Goal: Task Accomplishment & Management: Manage account settings

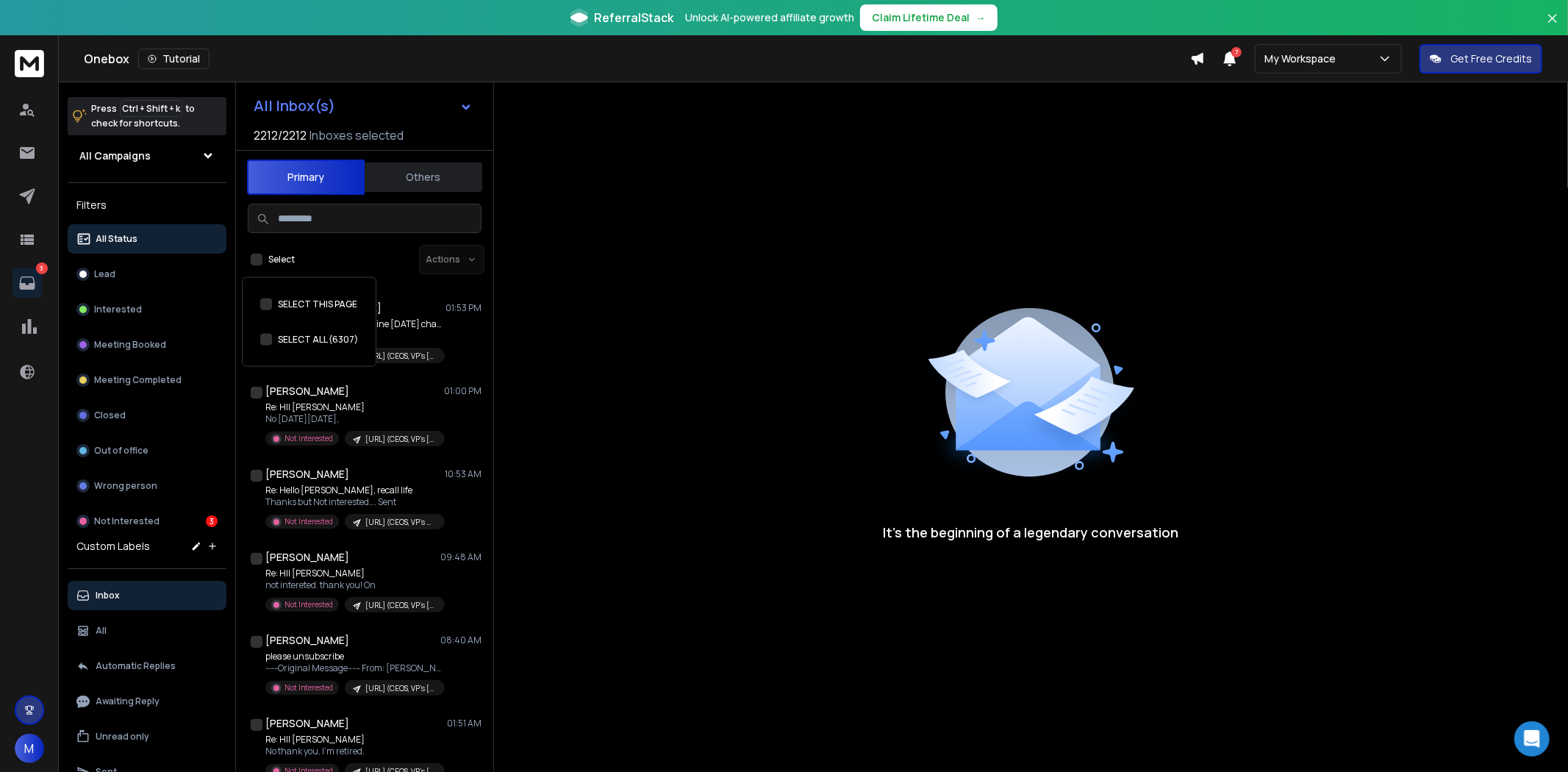
scroll to position [108, 0]
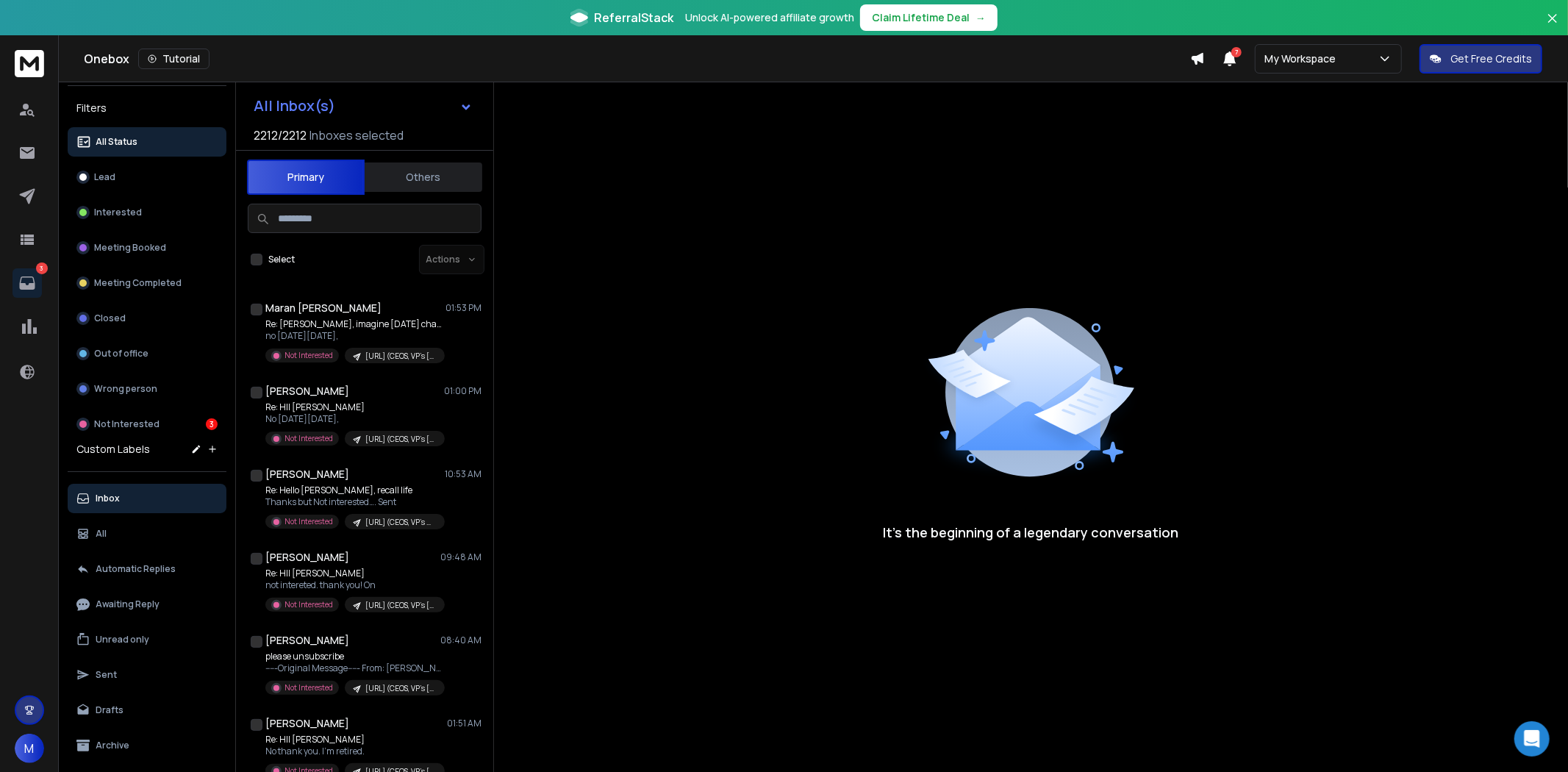
click at [393, 170] on button "Others" at bounding box center [423, 177] width 118 height 33
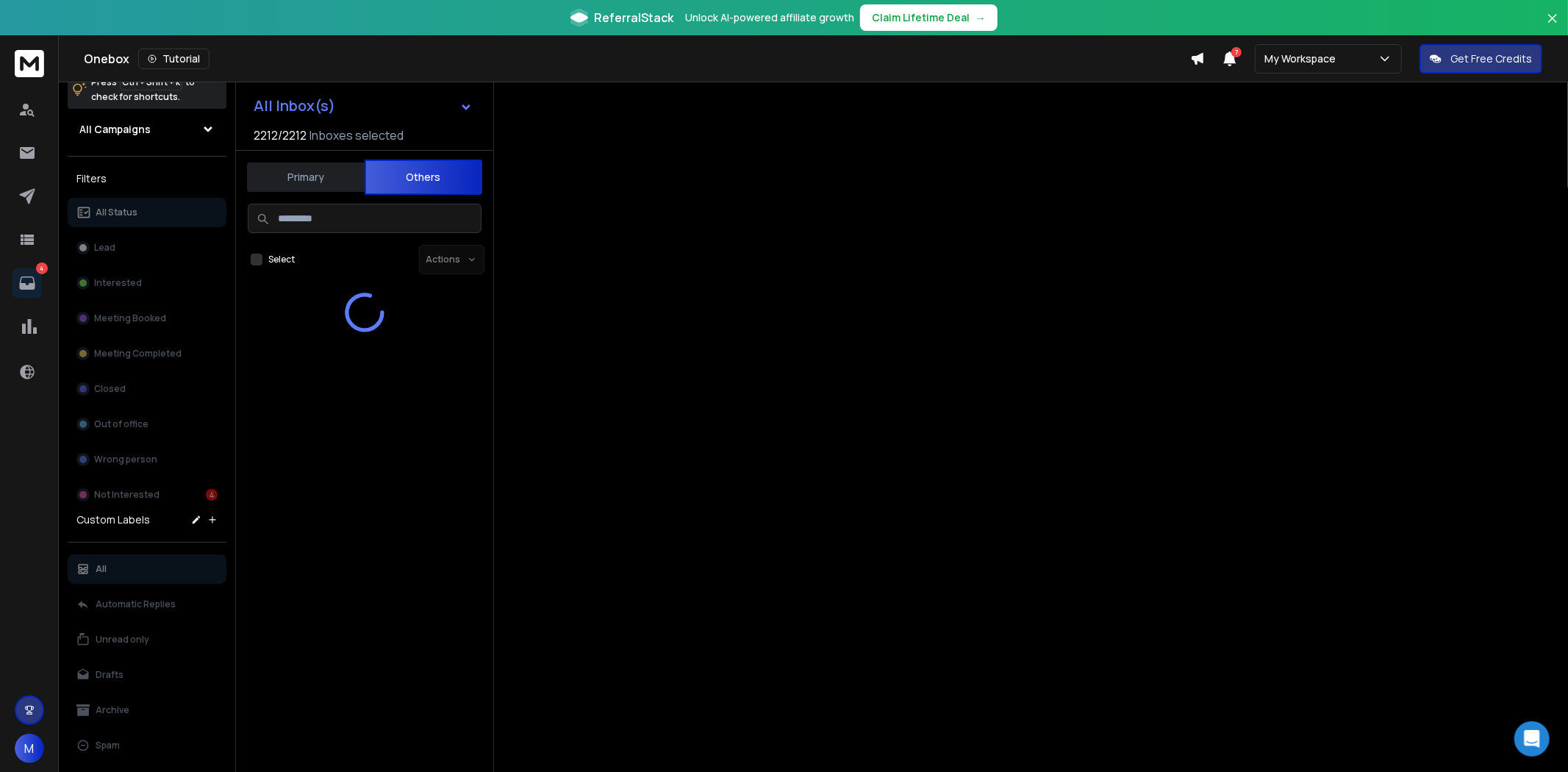
click at [280, 177] on button "Primary" at bounding box center [305, 177] width 118 height 33
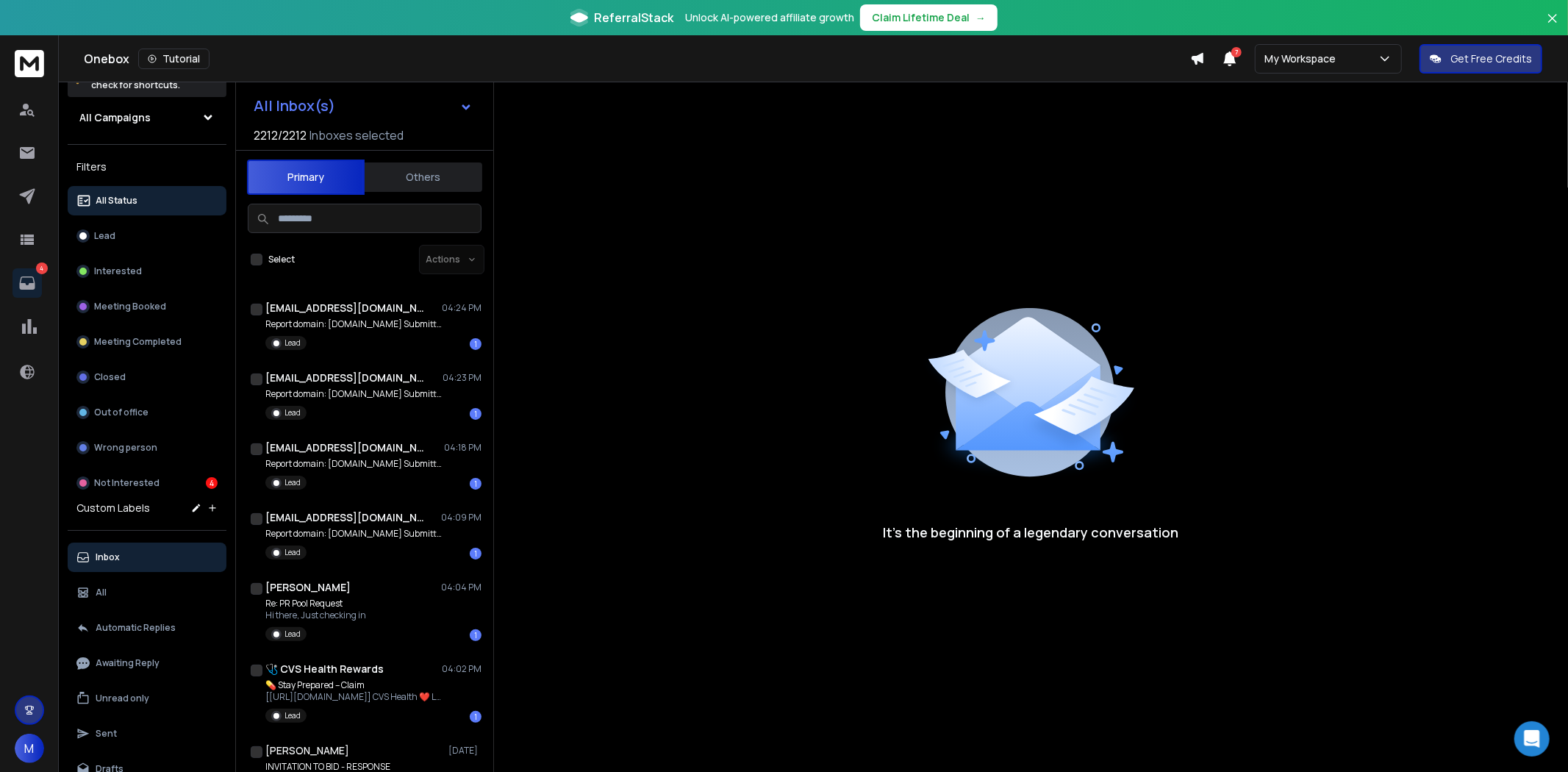
scroll to position [108, 0]
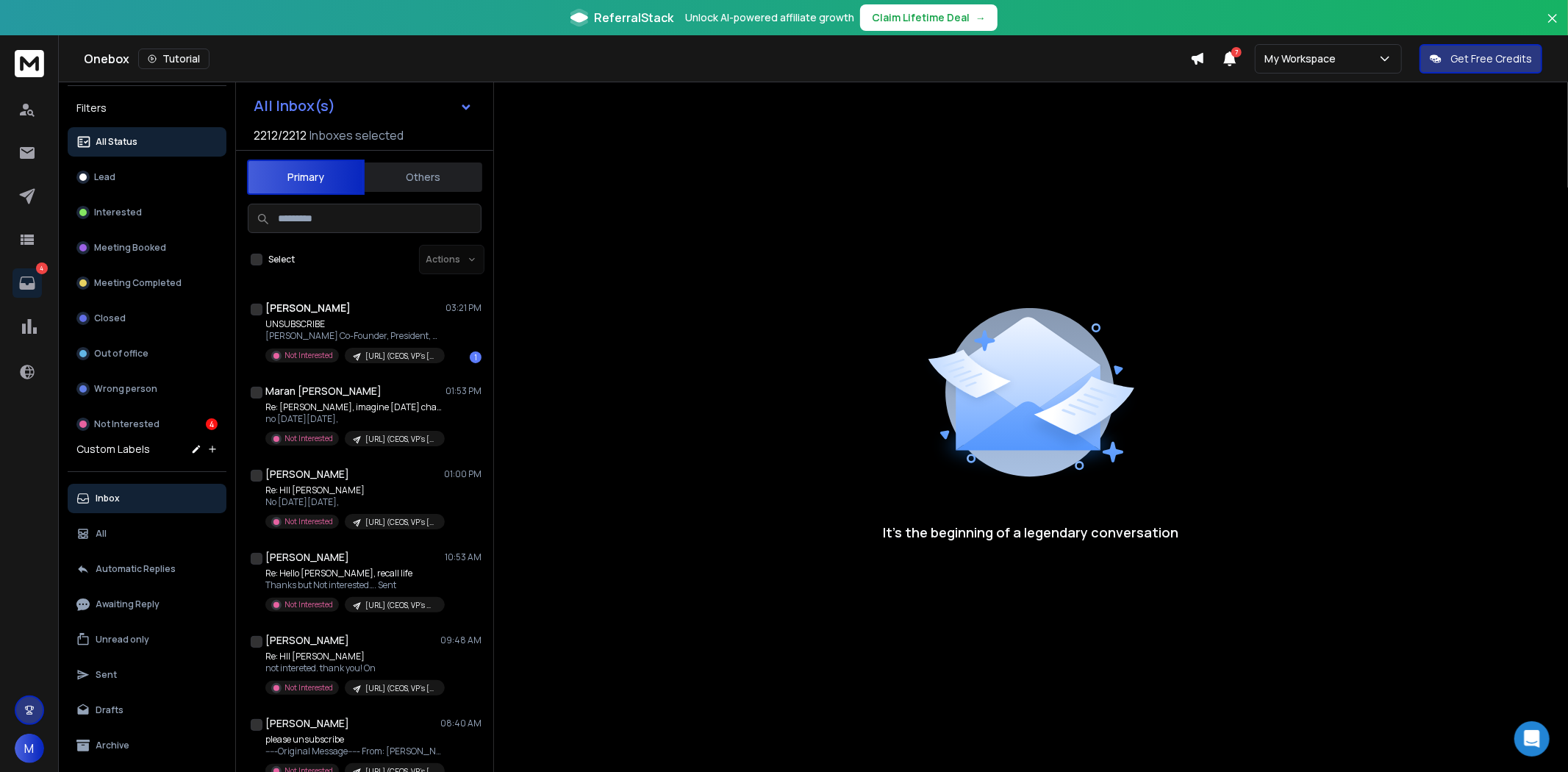
click at [332, 322] on p "UNSUBSCRIBE" at bounding box center [354, 324] width 176 height 11
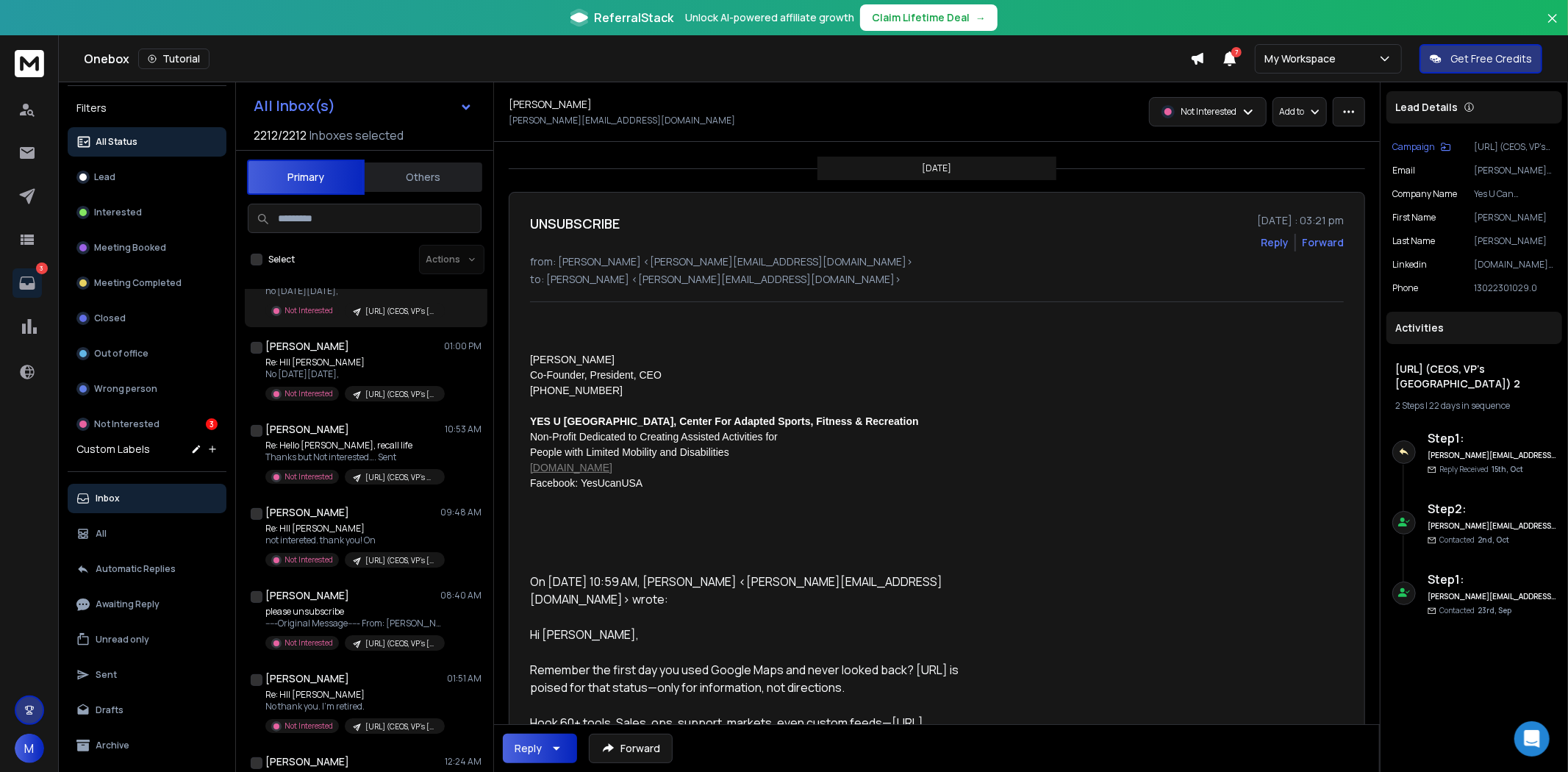
scroll to position [136, 0]
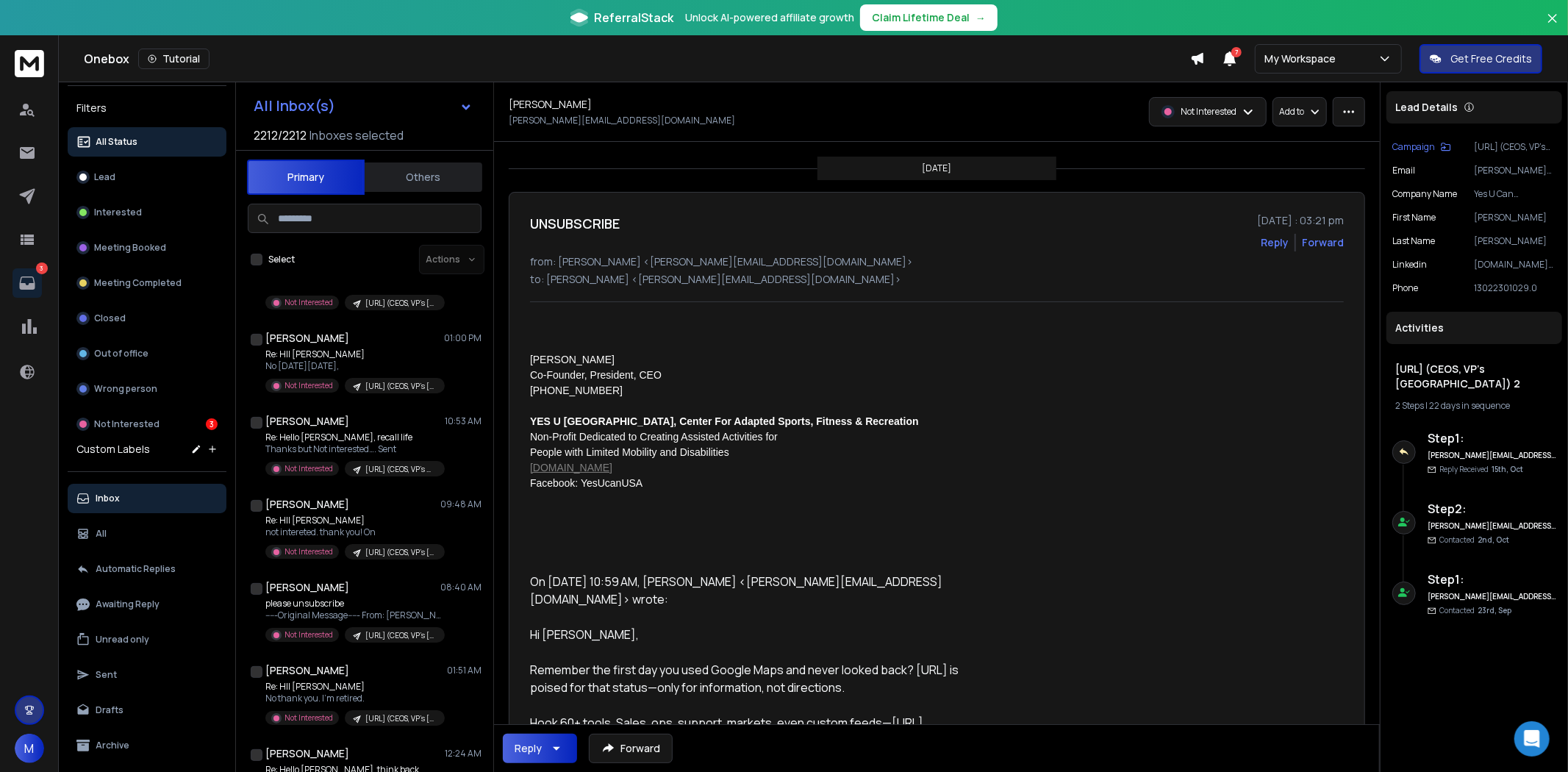
click at [416, 171] on button "Others" at bounding box center [423, 177] width 118 height 33
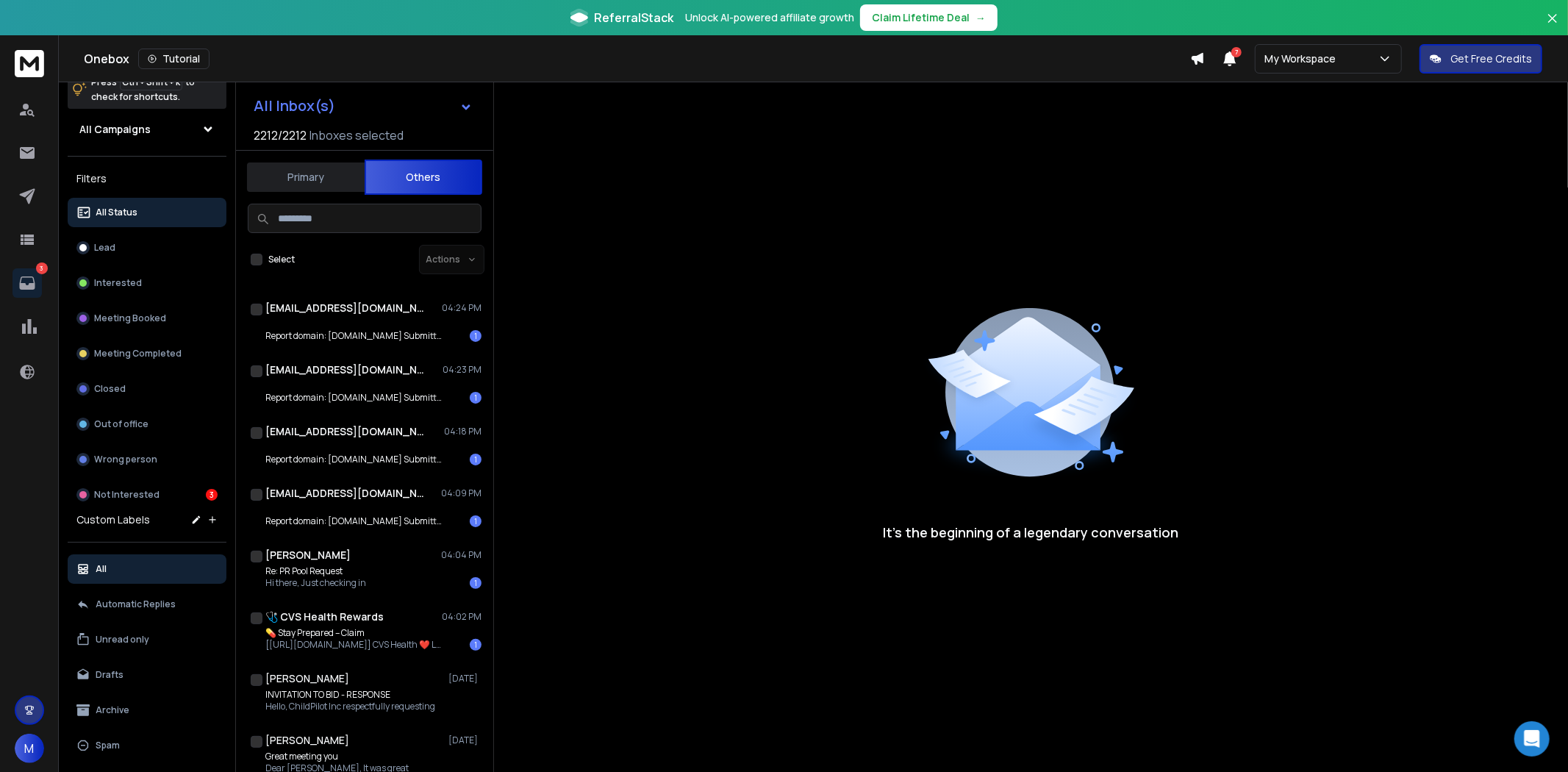
click at [331, 223] on input at bounding box center [364, 218] width 234 height 29
paste input "**********"
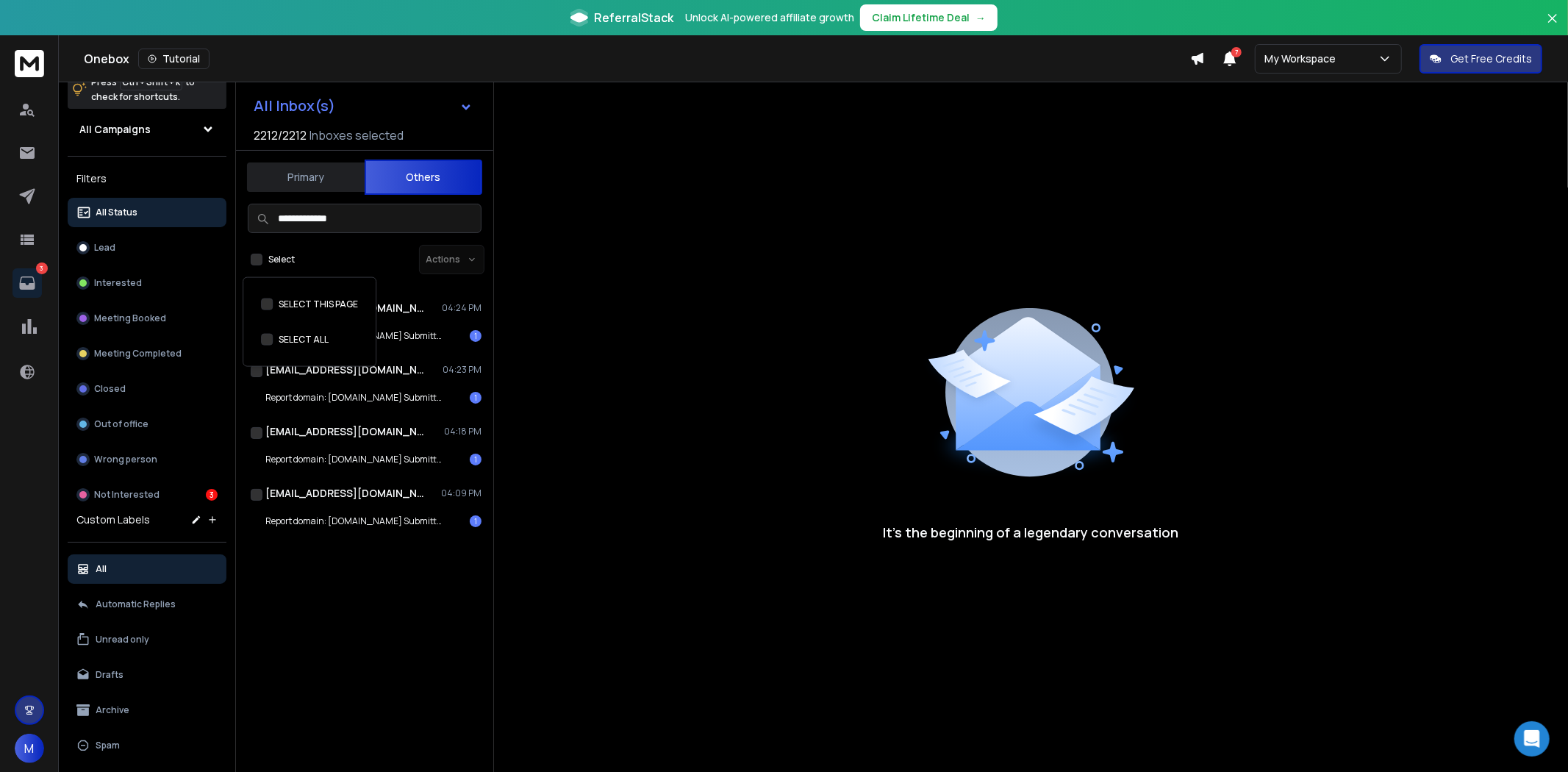
type input "**********"
click at [260, 341] on div "SELECT THIS PAGE SELECT ALL" at bounding box center [310, 322] width 114 height 77
click at [270, 341] on button "SELECT THIS PAGE" at bounding box center [266, 340] width 11 height 11
click at [434, 265] on p "Actions" at bounding box center [443, 259] width 34 height 11
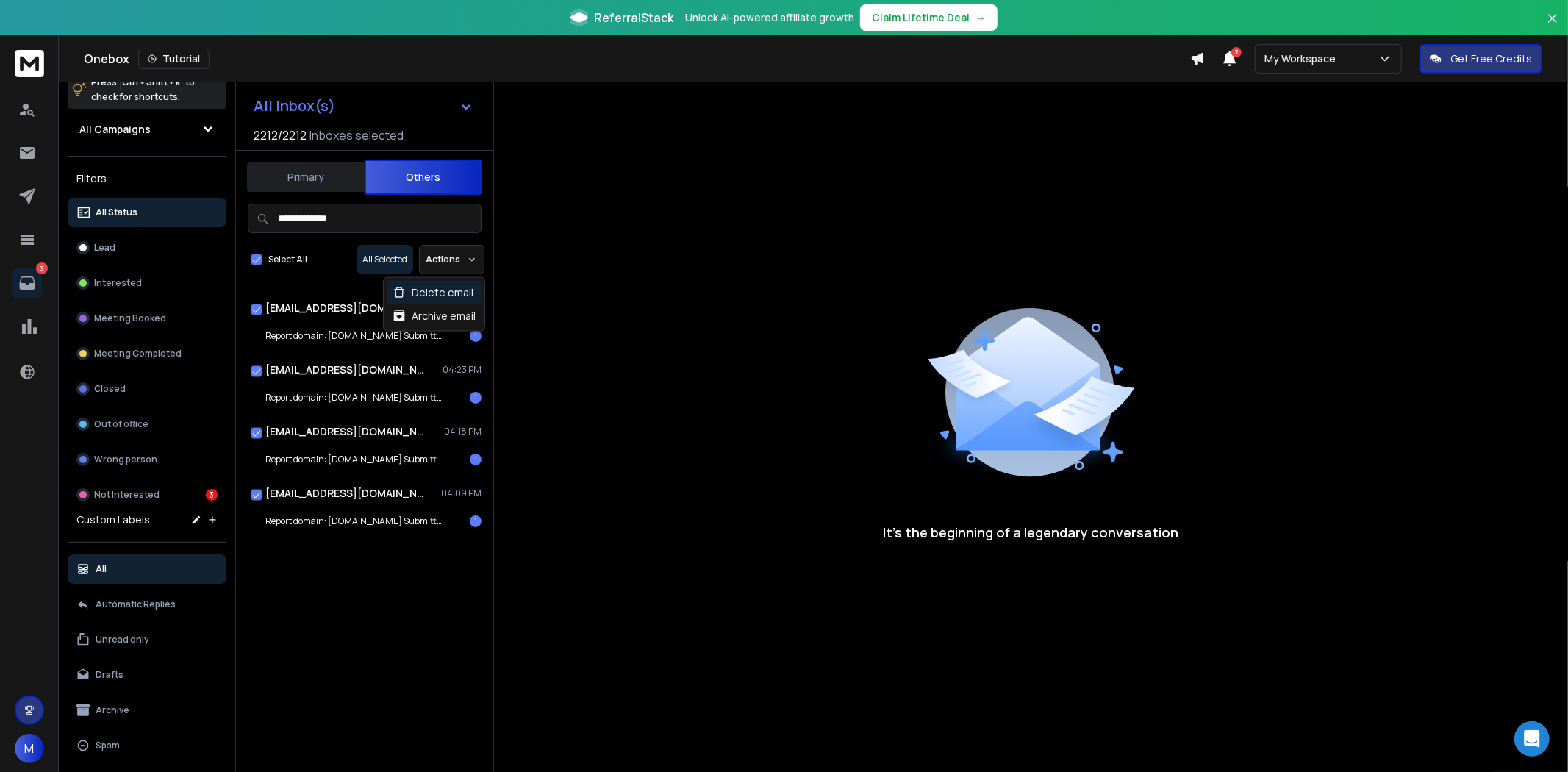
click at [469, 288] on div "Delete email" at bounding box center [433, 292] width 81 height 15
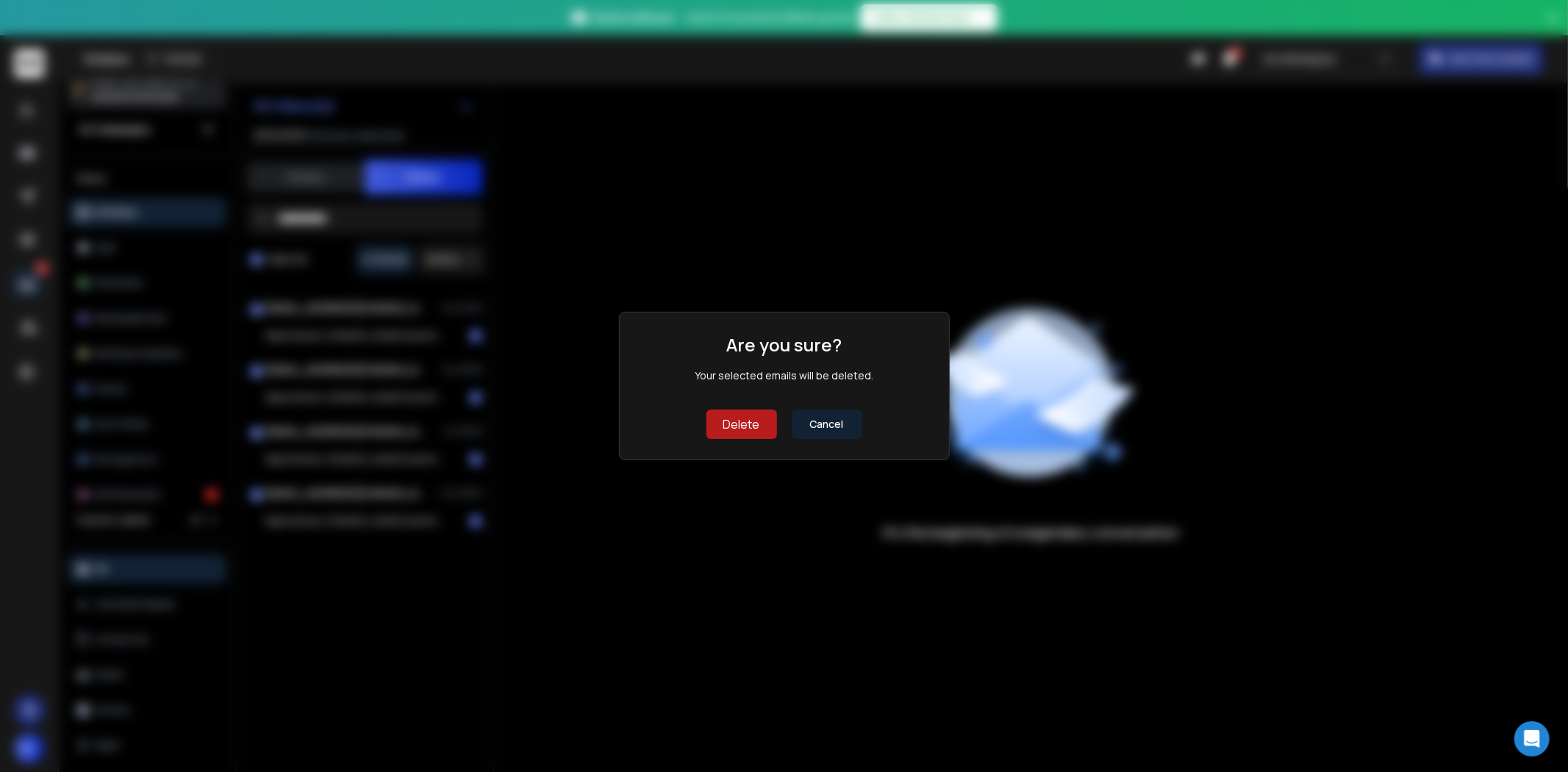
click at [718, 425] on button "Delete" at bounding box center [742, 424] width 70 height 29
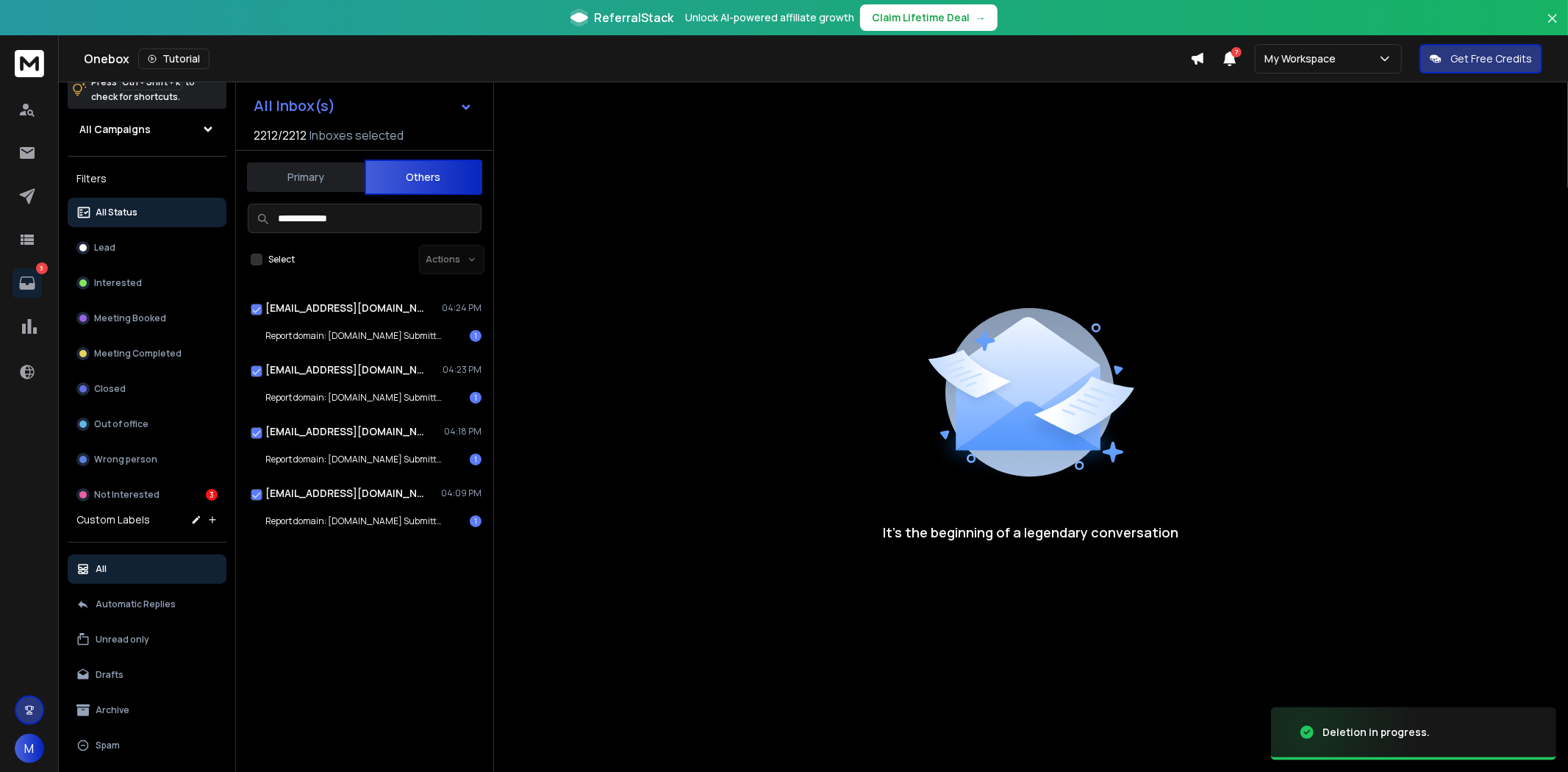
click at [401, 216] on input "**********" at bounding box center [364, 218] width 234 height 29
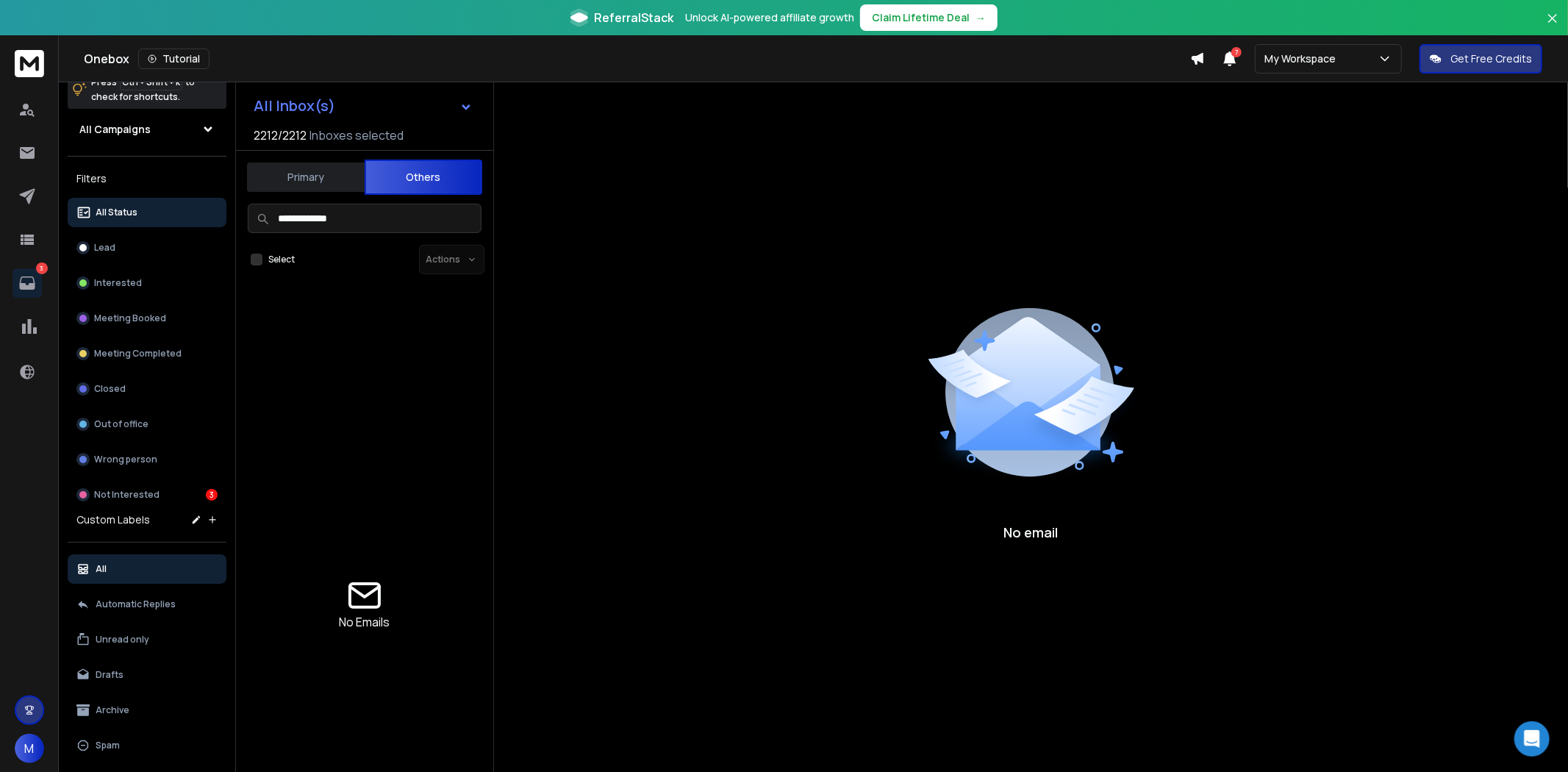
drag, startPoint x: 408, startPoint y: 229, endPoint x: 280, endPoint y: 235, distance: 128.1
click at [280, 235] on div "**********" at bounding box center [364, 529] width 257 height 663
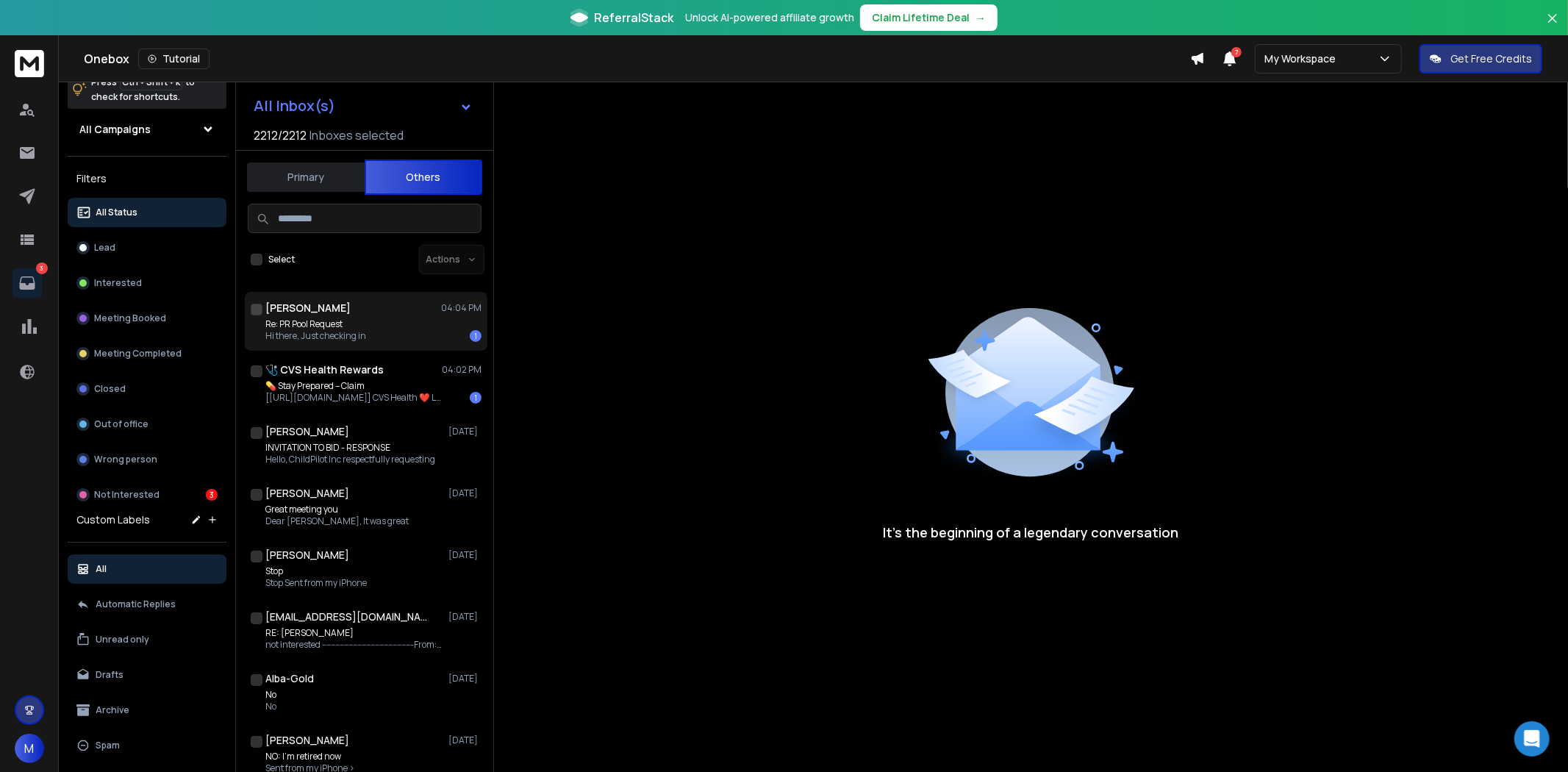
click at [304, 314] on h1 "[PERSON_NAME]" at bounding box center [308, 308] width 85 height 15
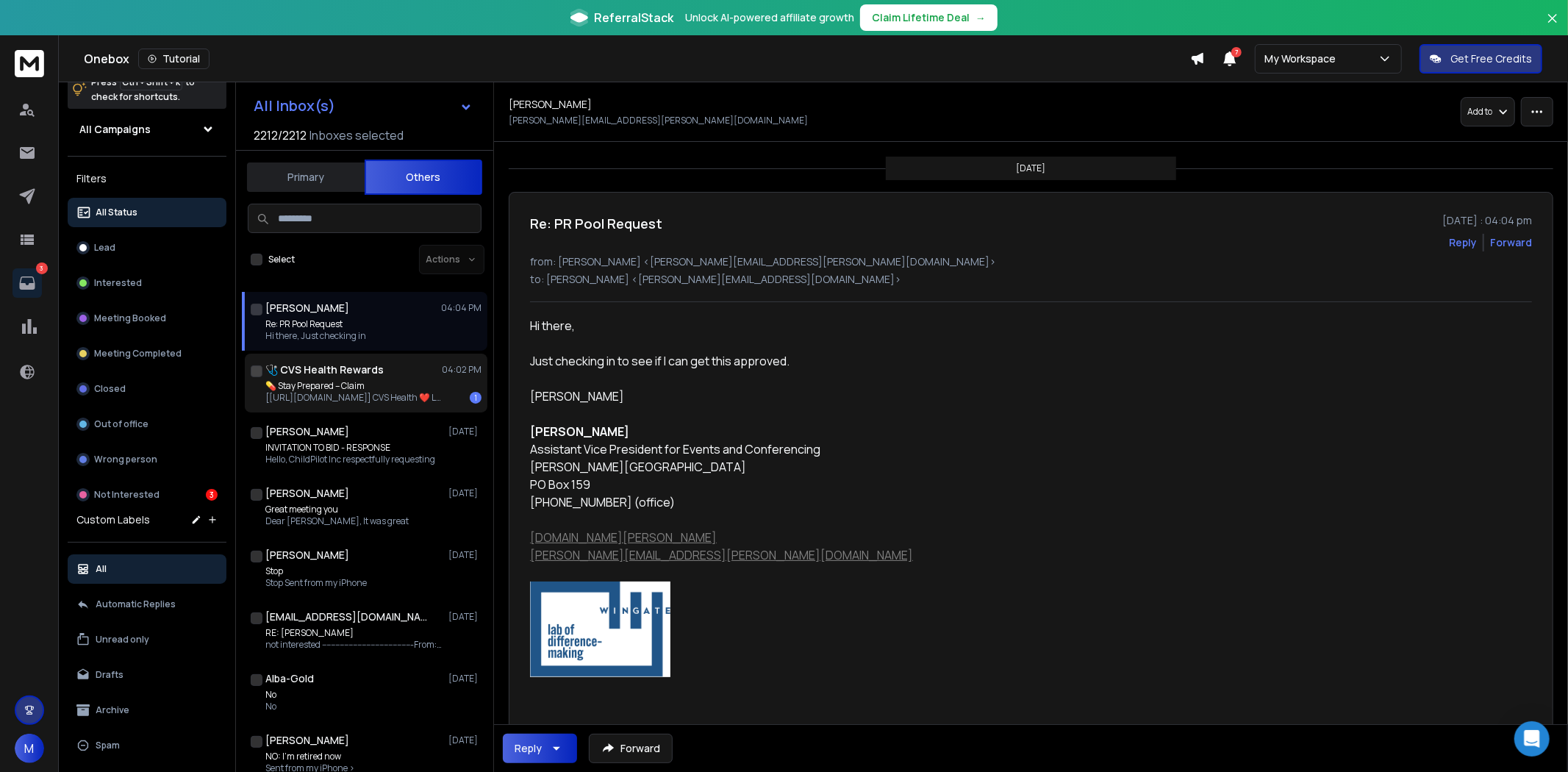
click at [303, 380] on p "💊 Stay Prepared – Claim" at bounding box center [354, 386] width 176 height 11
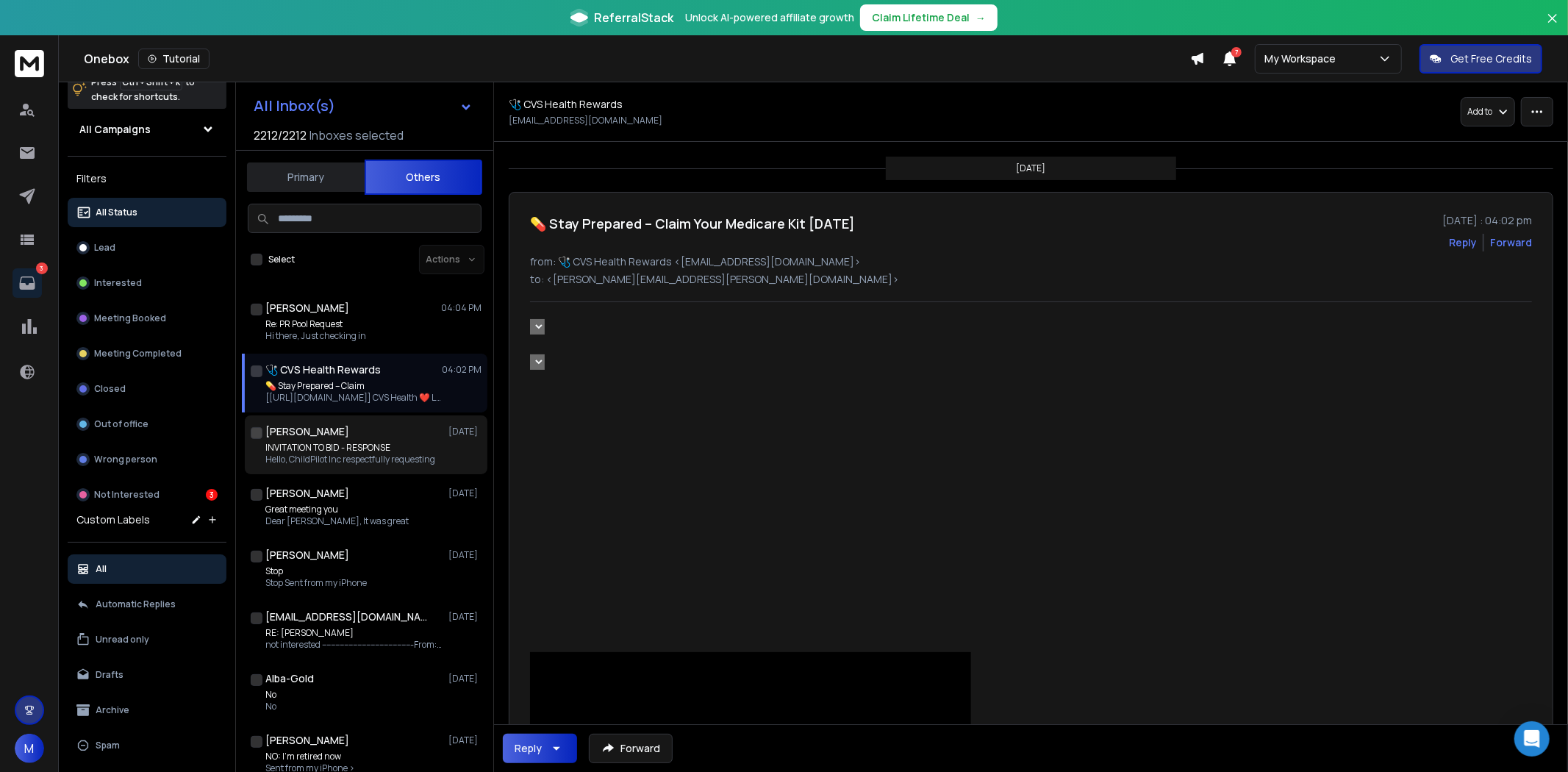
click at [309, 431] on h1 "[PERSON_NAME]" at bounding box center [307, 431] width 84 height 15
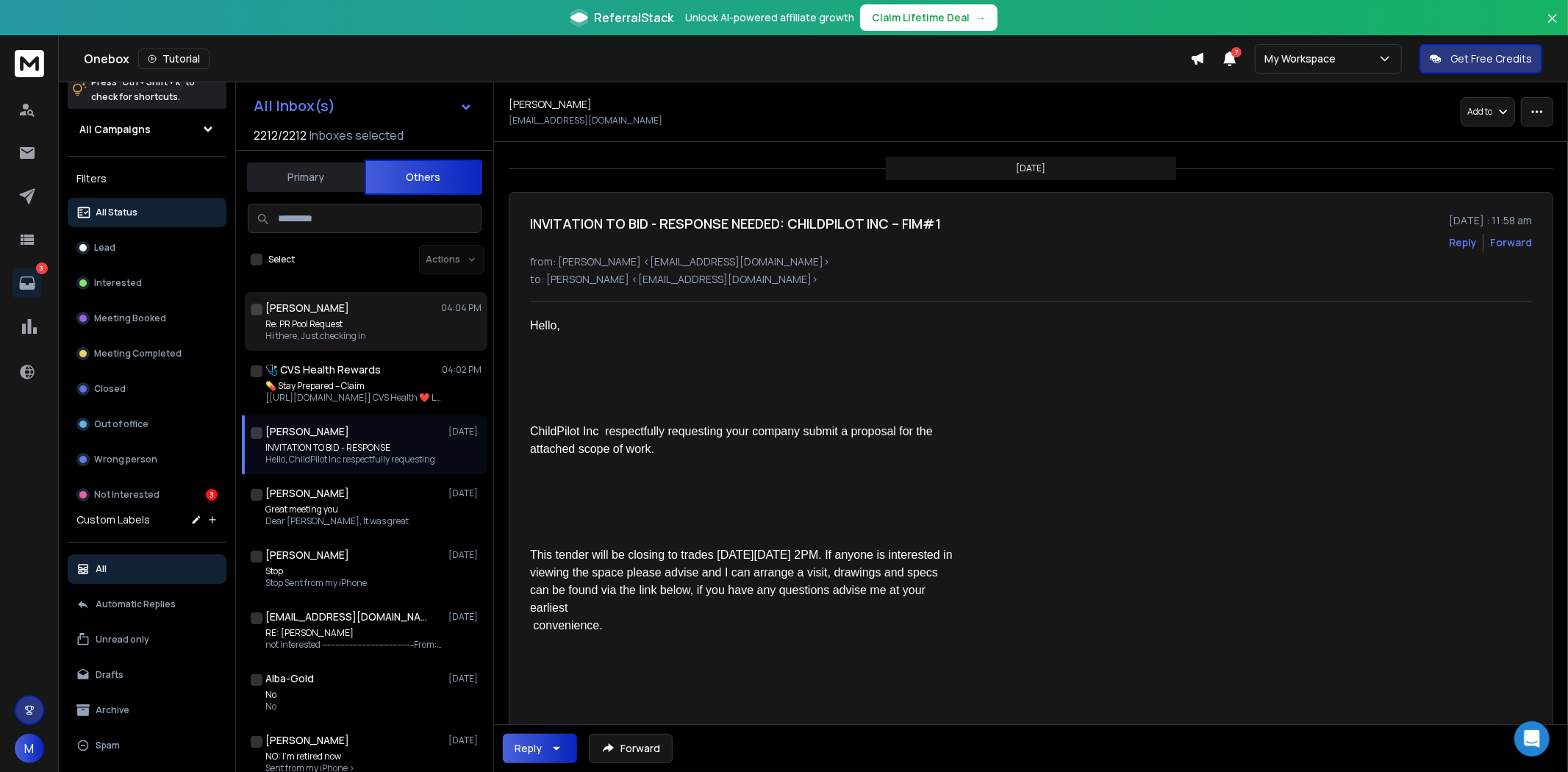
click at [303, 335] on p "Hi there, Just checking in" at bounding box center [315, 336] width 100 height 11
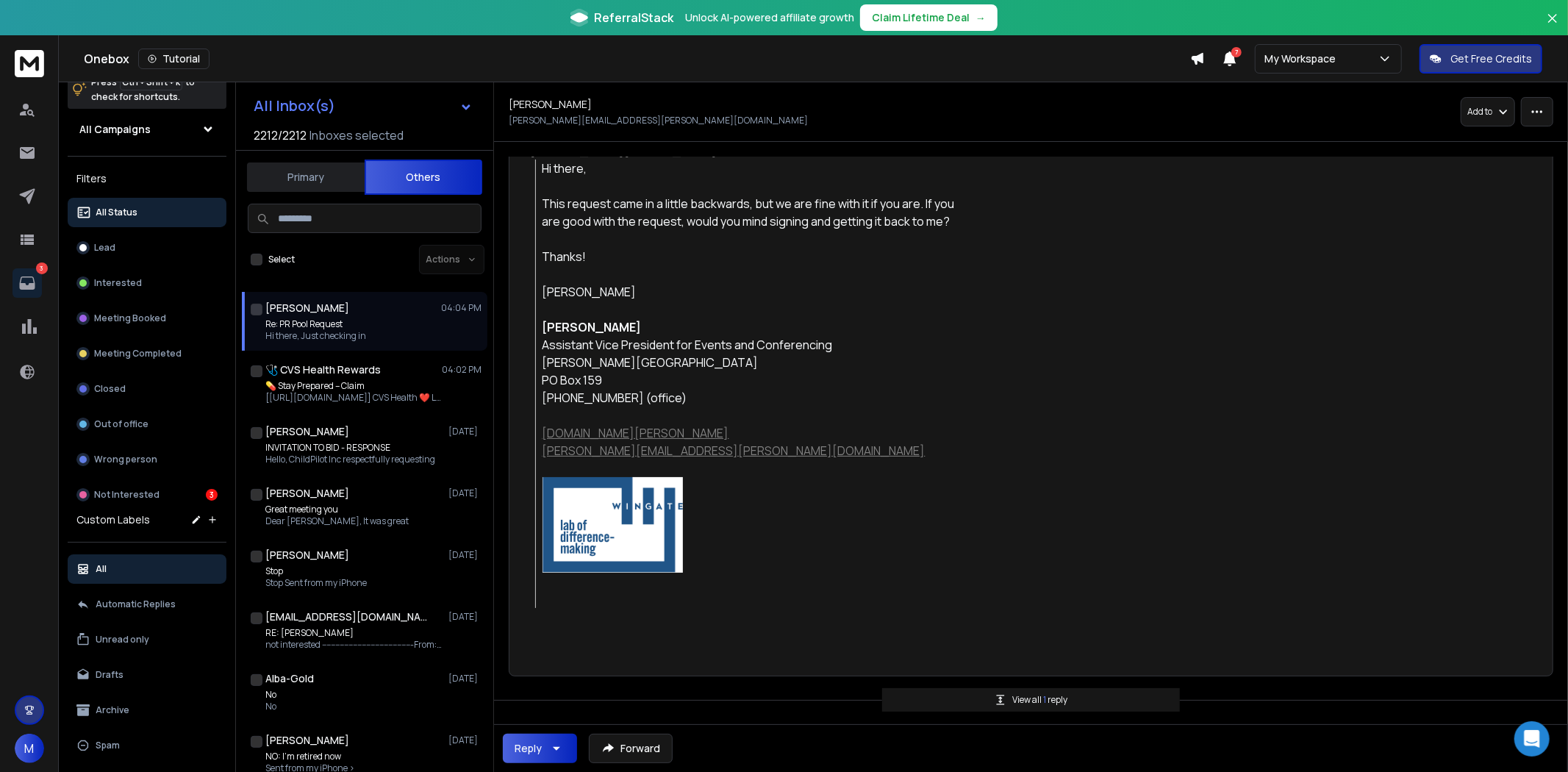
scroll to position [610, 0]
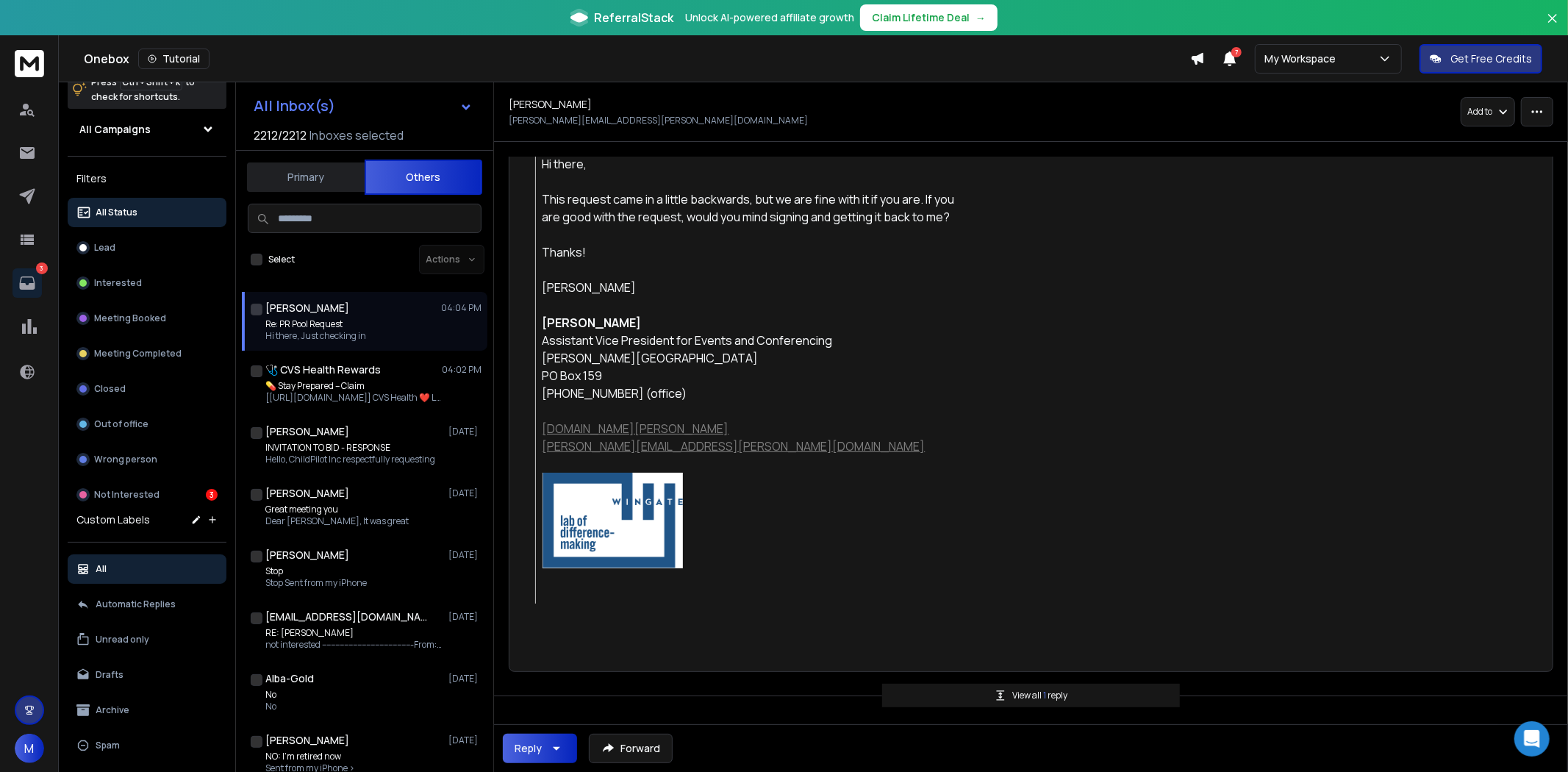
click at [1031, 684] on div "View all 1 reply" at bounding box center [1031, 695] width 298 height 24
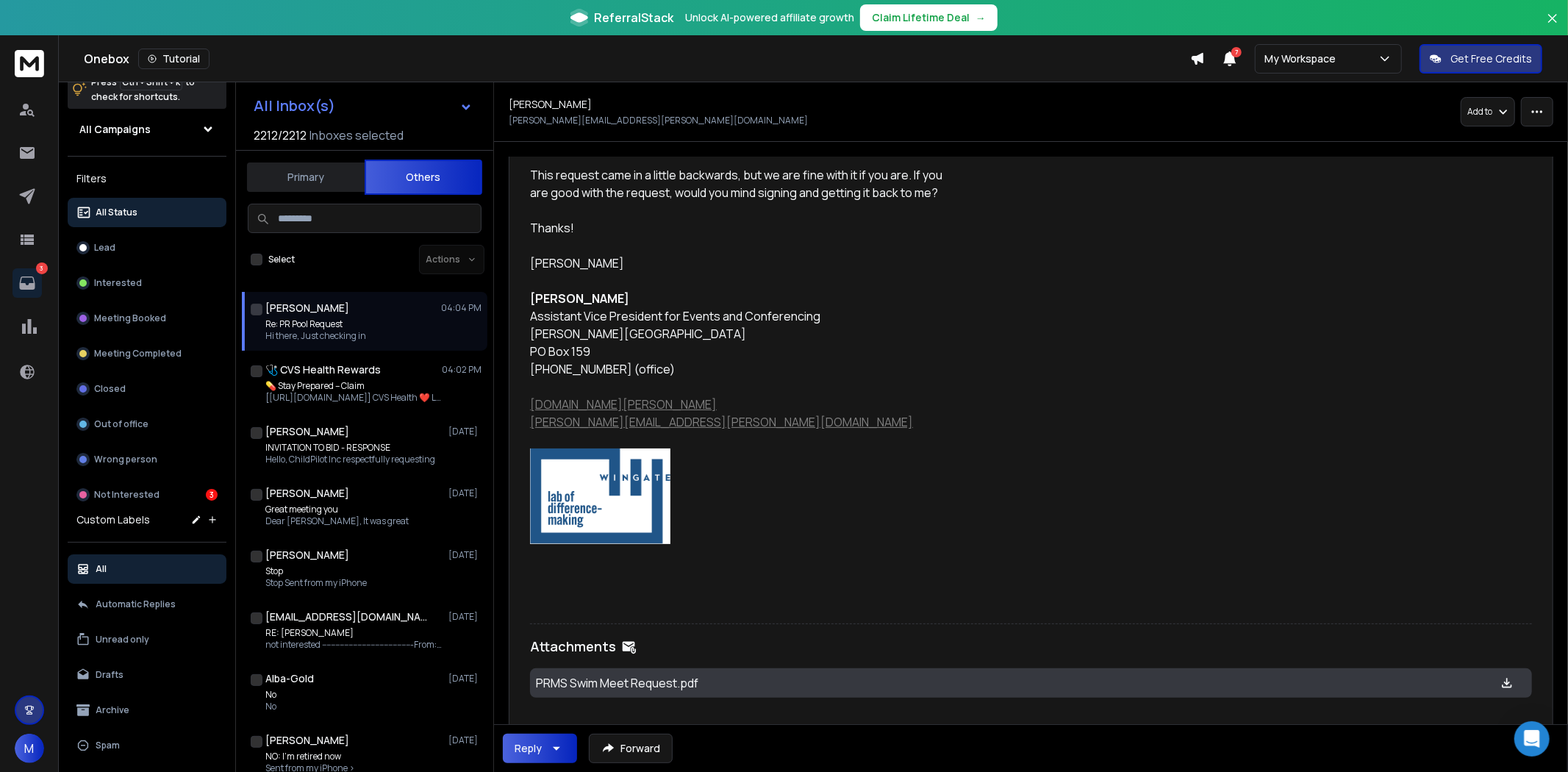
scroll to position [1348, 0]
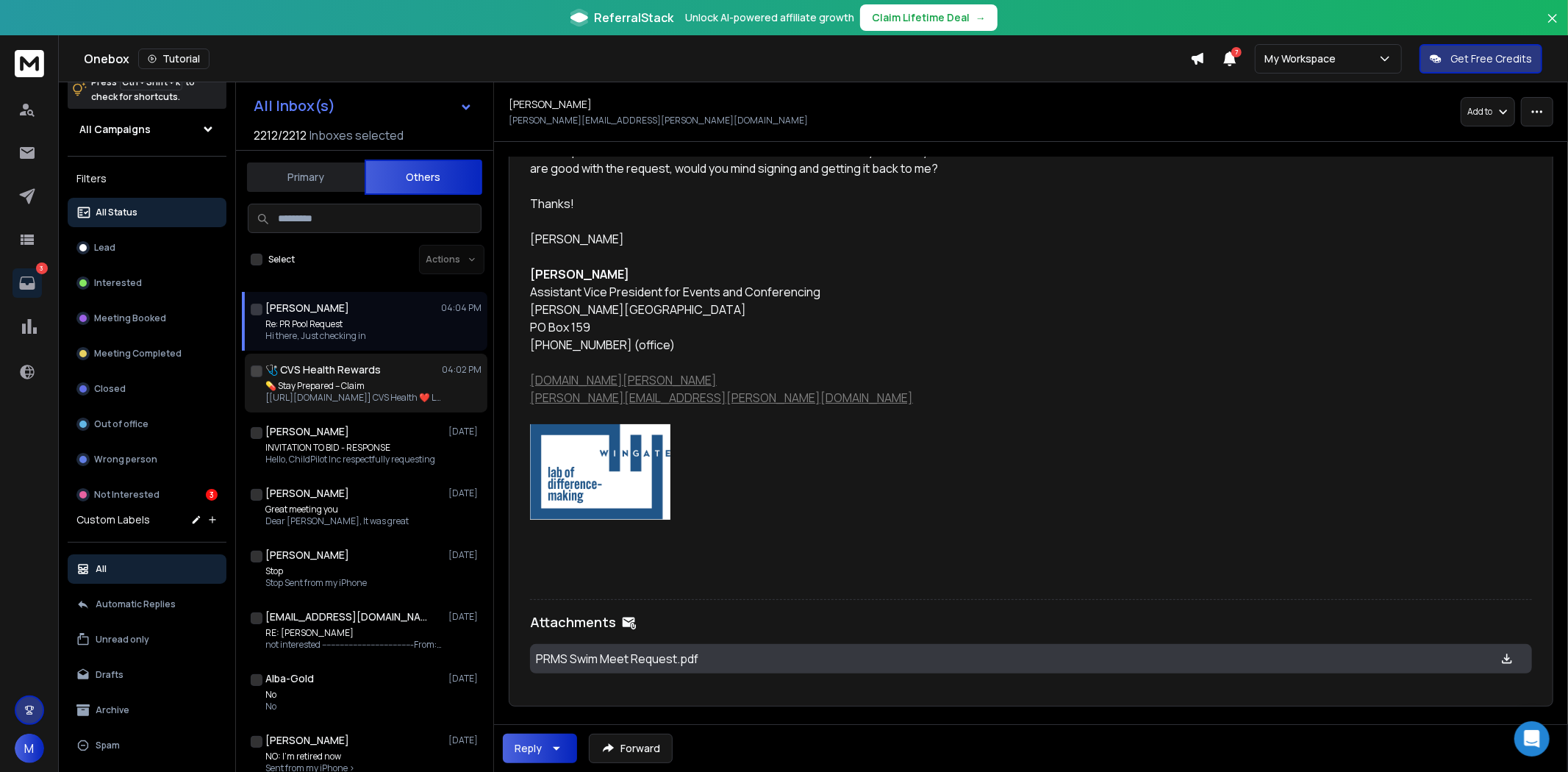
click at [357, 386] on p "💊 Stay Prepared – Claim" at bounding box center [354, 386] width 176 height 11
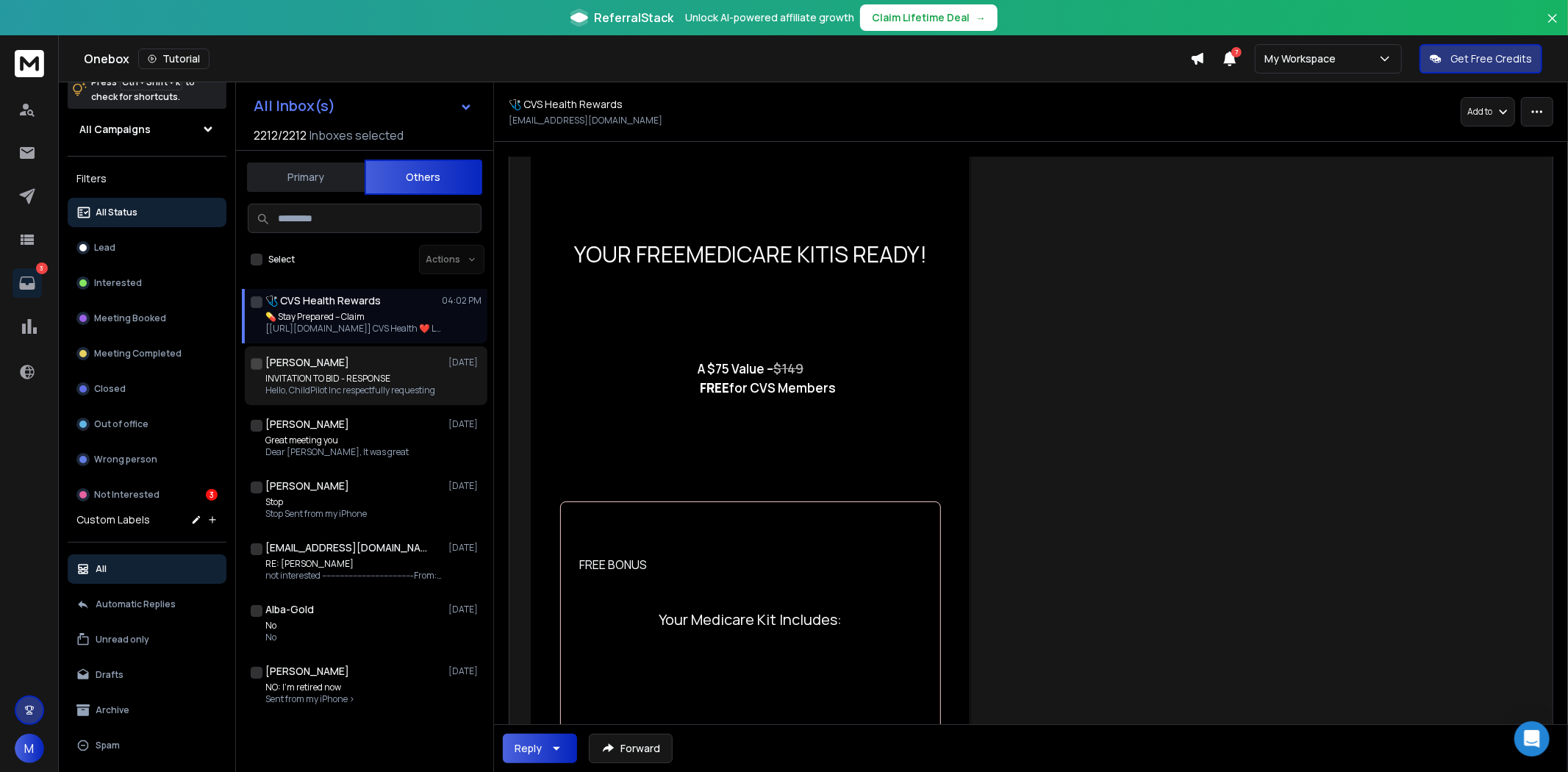
scroll to position [78, 0]
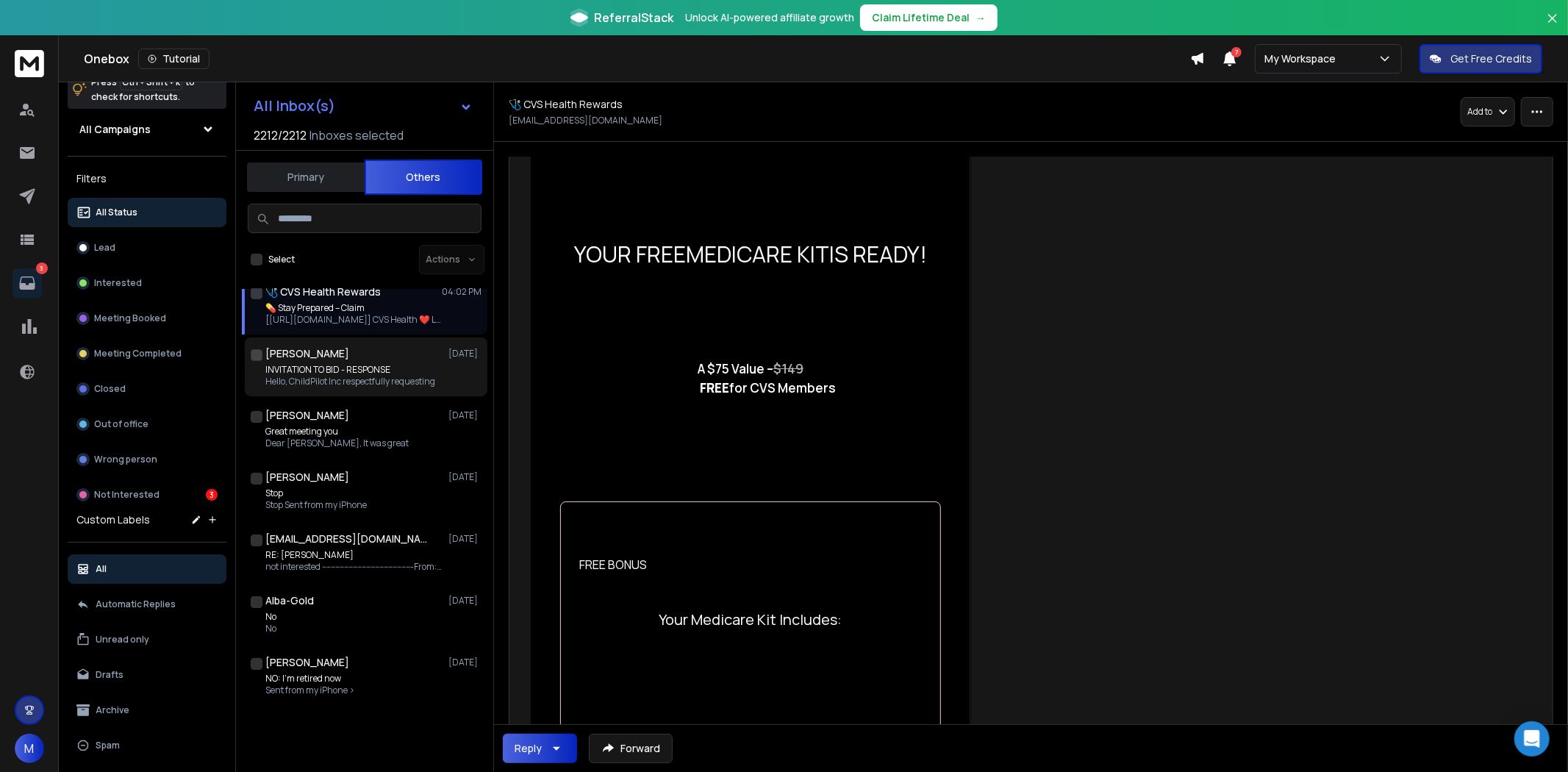
click at [378, 358] on div "[PERSON_NAME] [DATE]" at bounding box center [373, 354] width 216 height 15
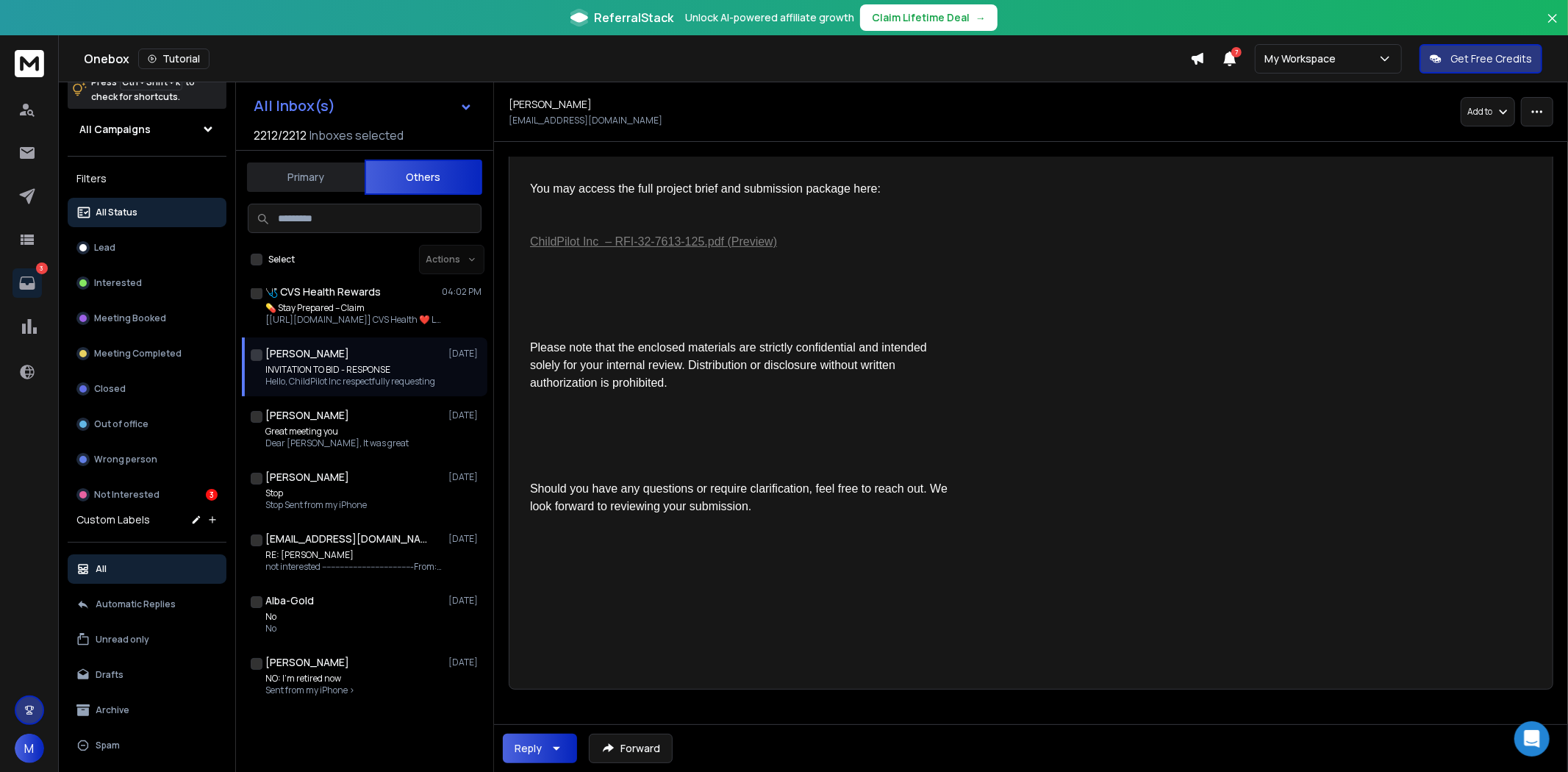
scroll to position [631, 0]
click at [344, 450] on div "[PERSON_NAME] [DATE] Great meeting you Dear [PERSON_NAME], It was great" at bounding box center [366, 429] width 243 height 59
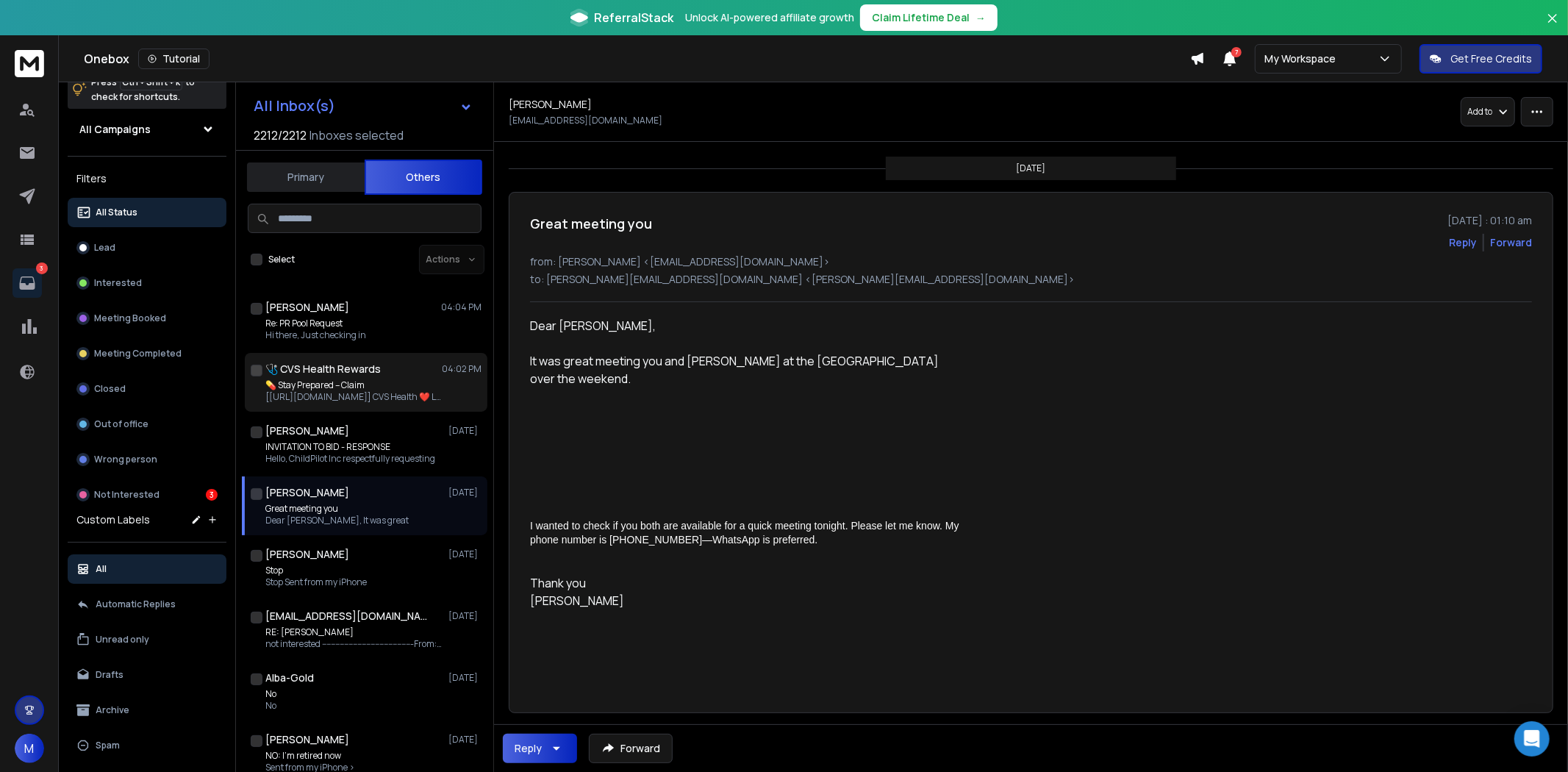
scroll to position [0, 0]
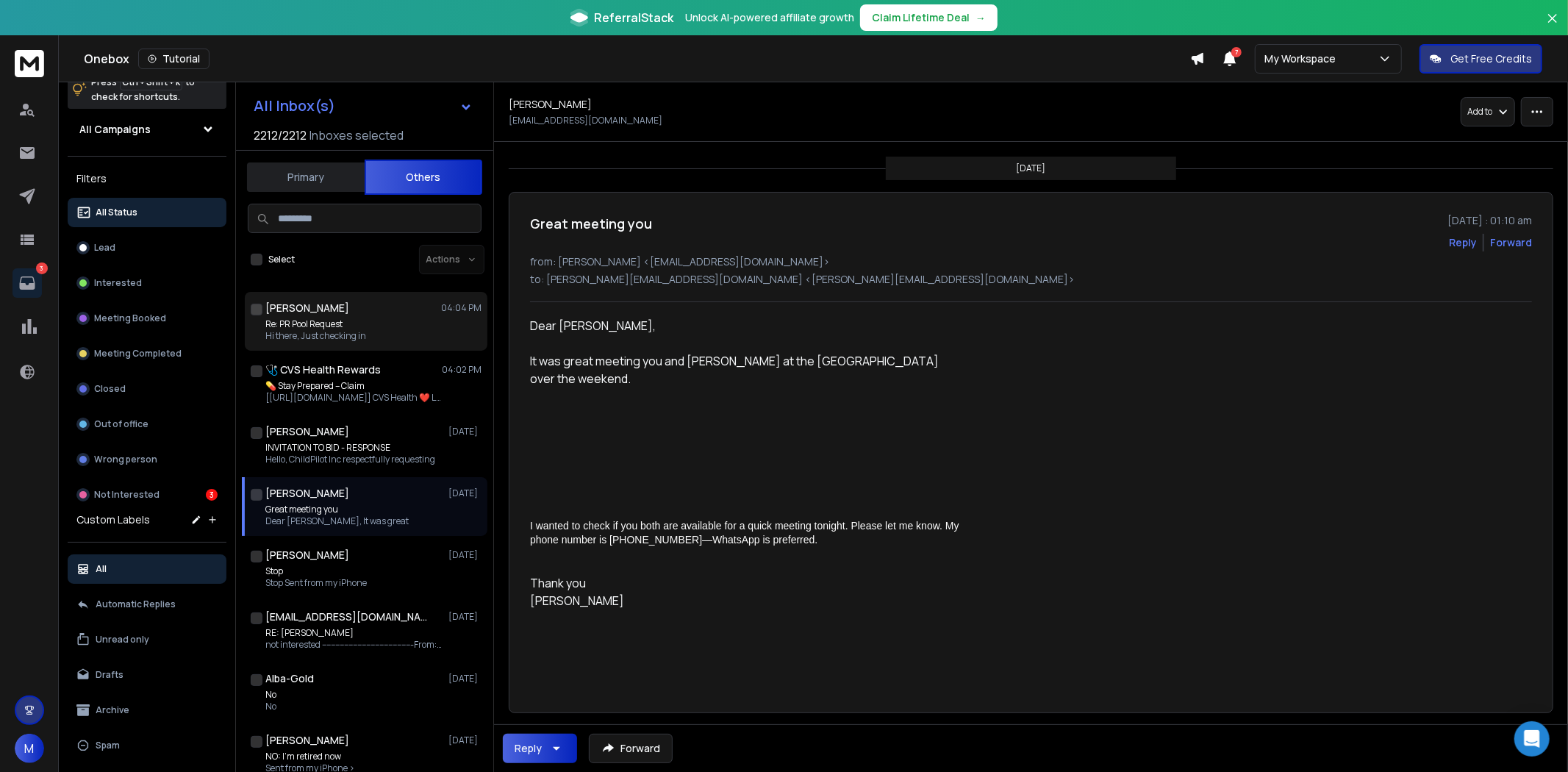
click at [288, 319] on p "Re: PR Pool Request" at bounding box center [315, 324] width 100 height 11
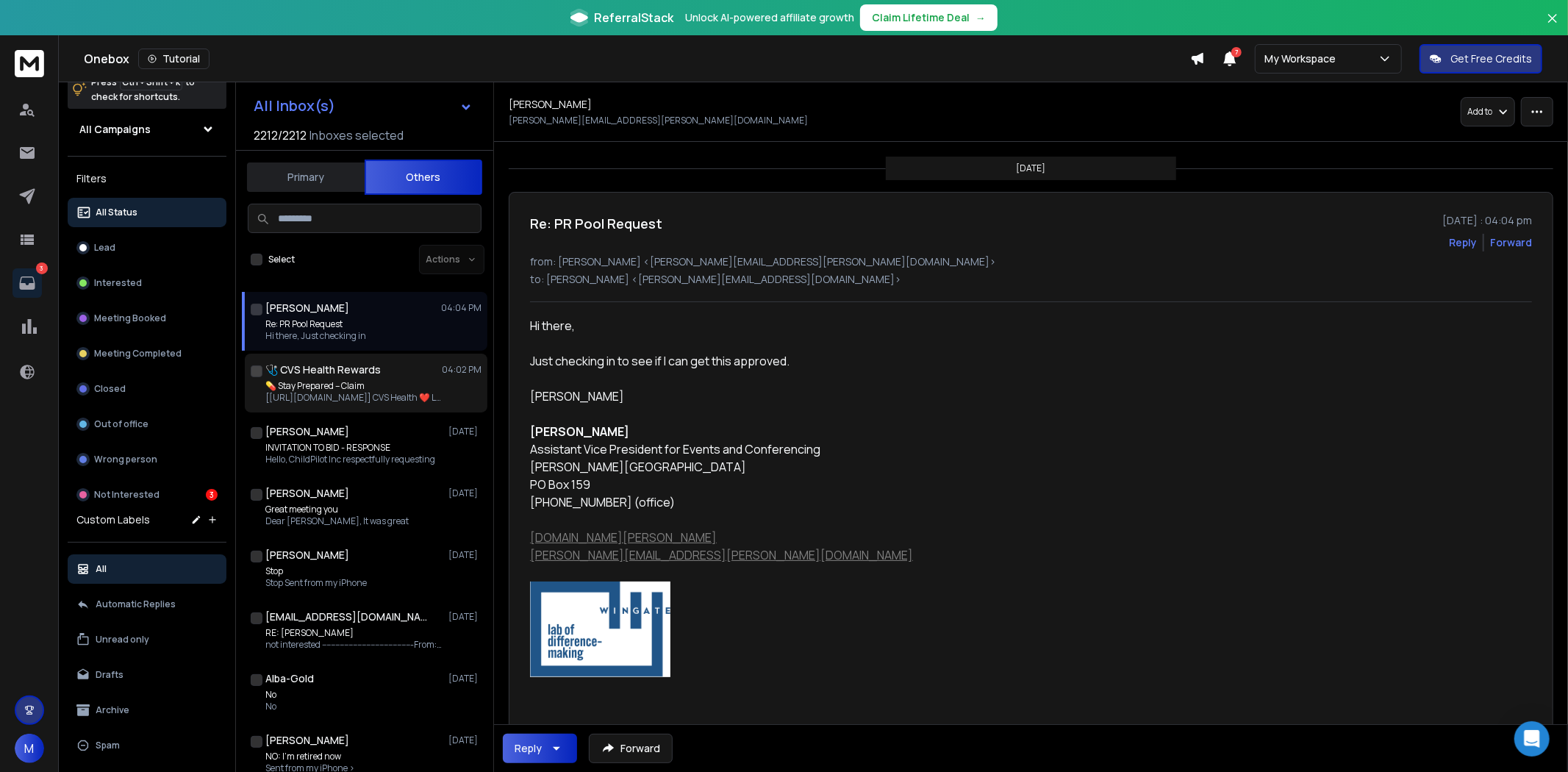
click at [283, 388] on p "💊 Stay Prepared – Claim" at bounding box center [354, 386] width 176 height 11
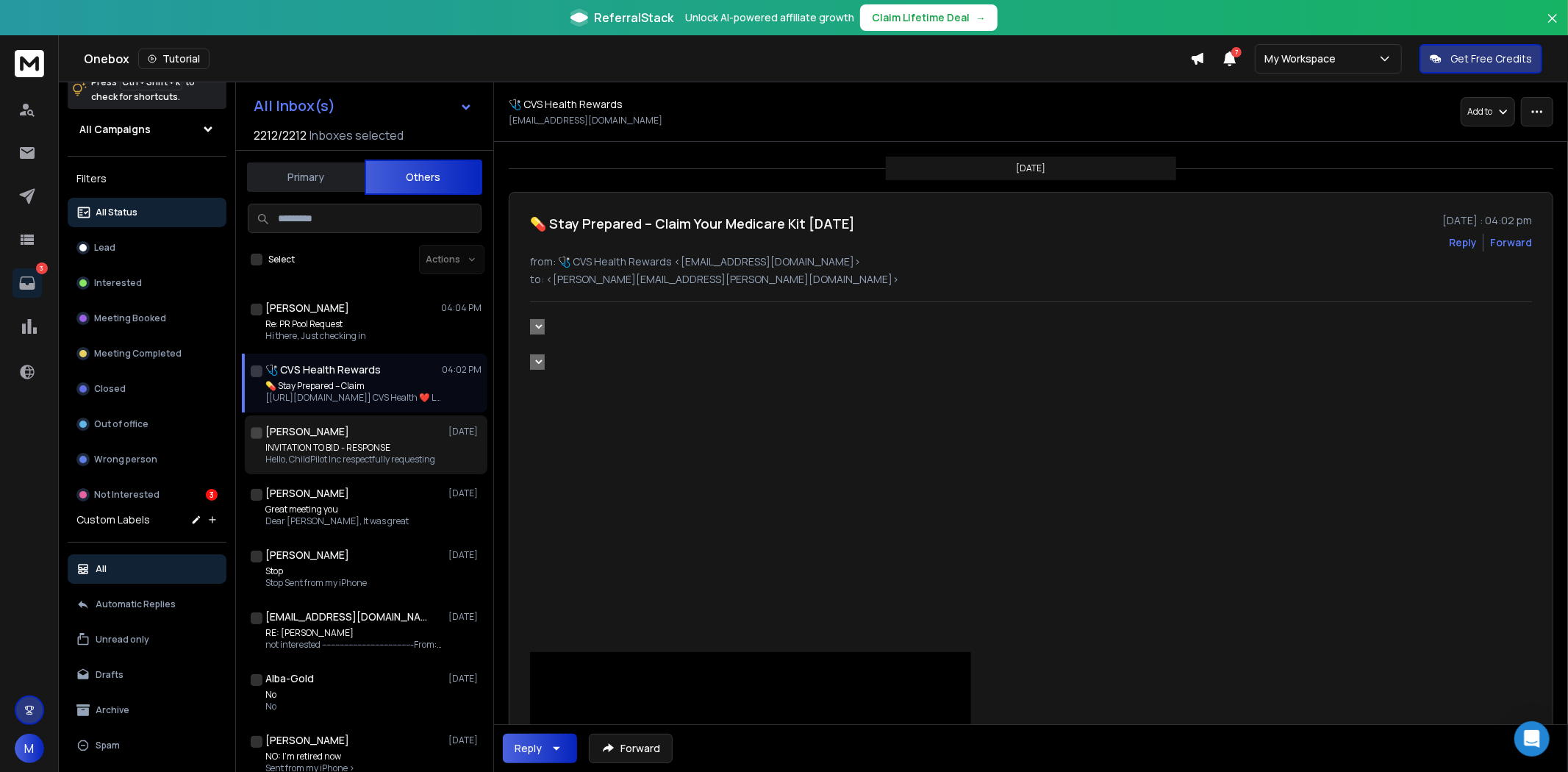
click at [304, 442] on p "INVITATION TO BID - RESPONSE" at bounding box center [350, 448] width 170 height 11
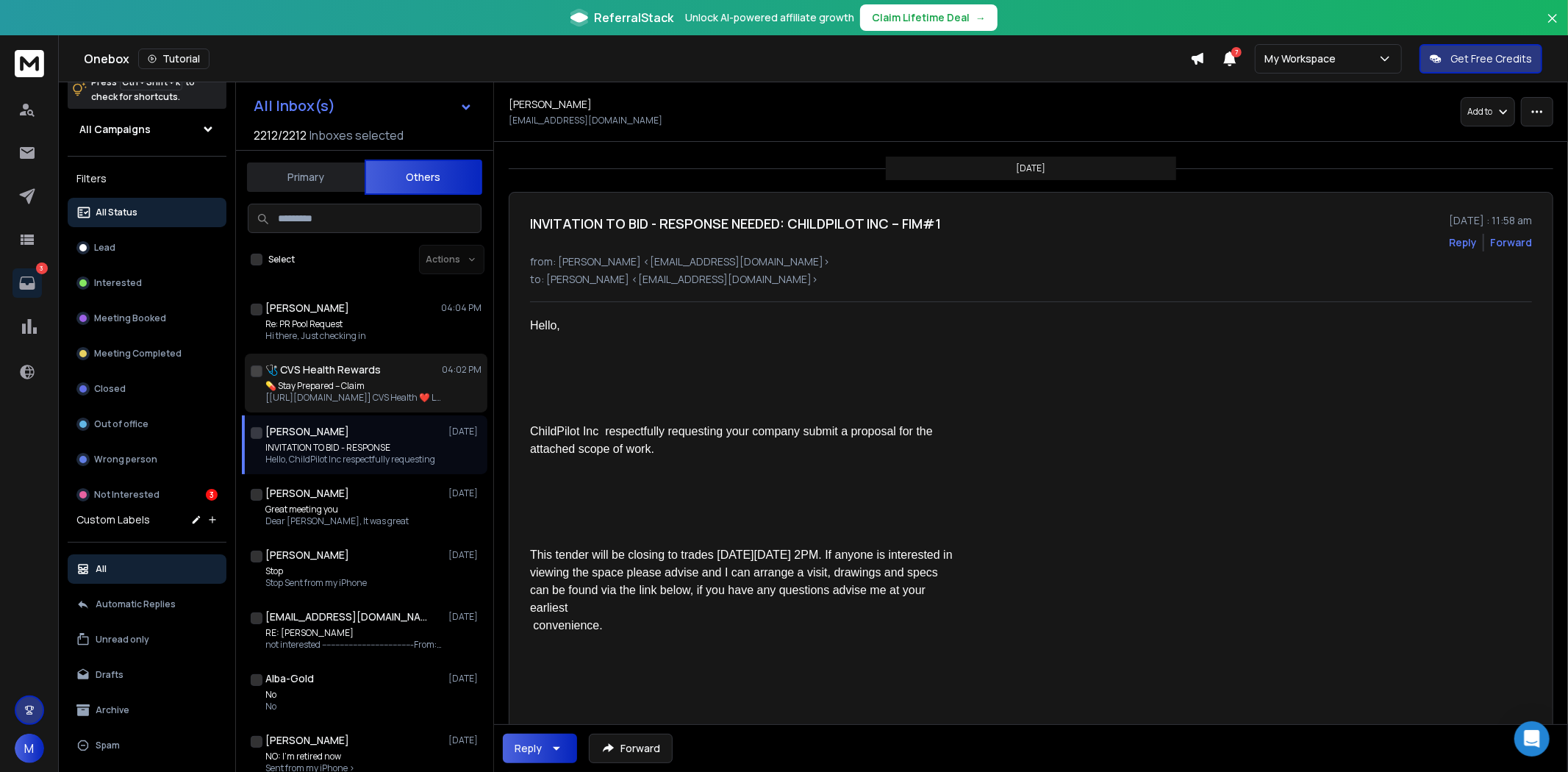
click at [248, 368] on div "🩺 CVS Health Rewards 04:02 PM 💊 Stay Prepared – Claim [[URL][DOMAIN_NAME]] CVS …" at bounding box center [366, 383] width 243 height 59
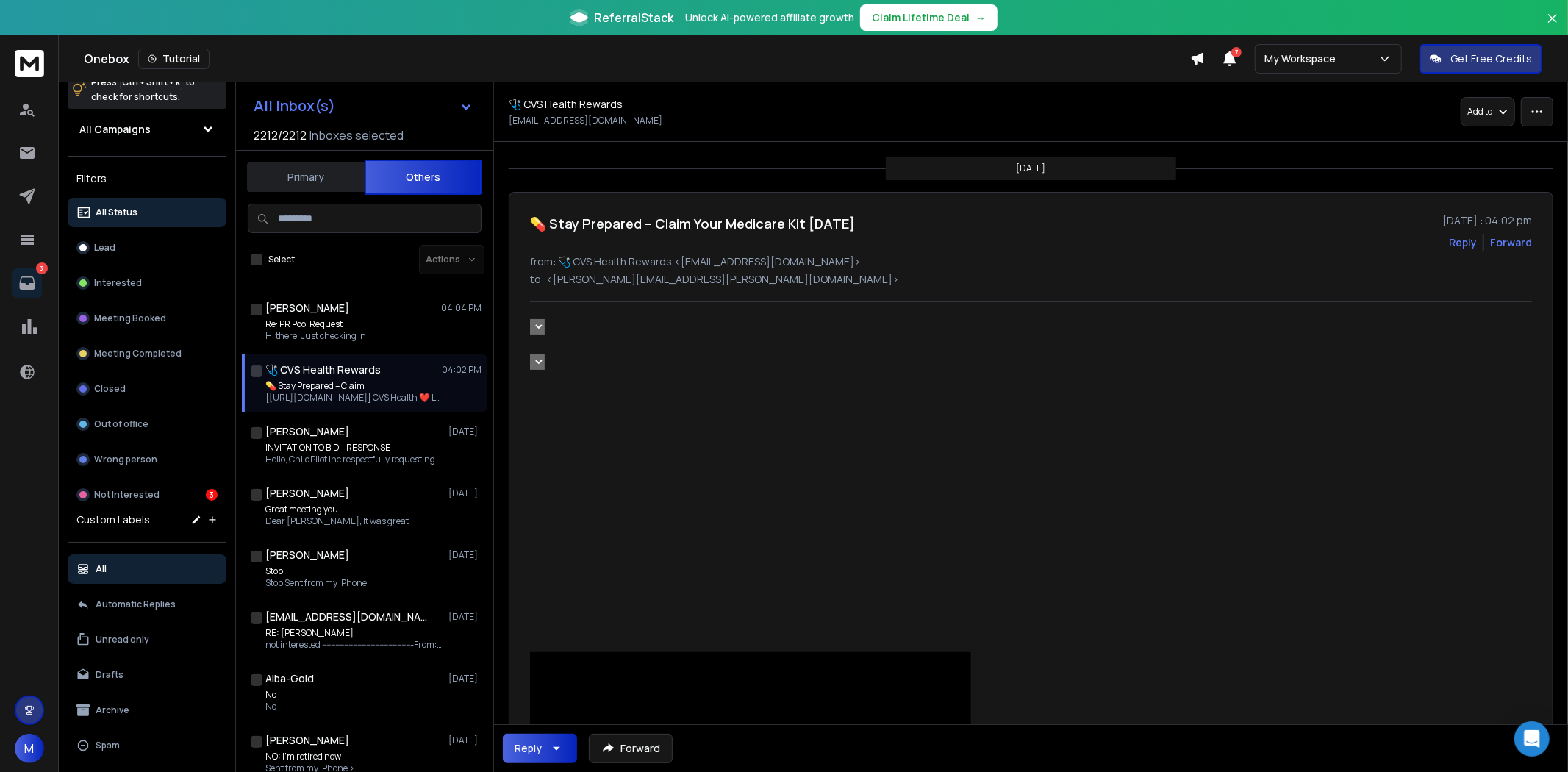
click at [255, 371] on button "button" at bounding box center [256, 371] width 11 height 11
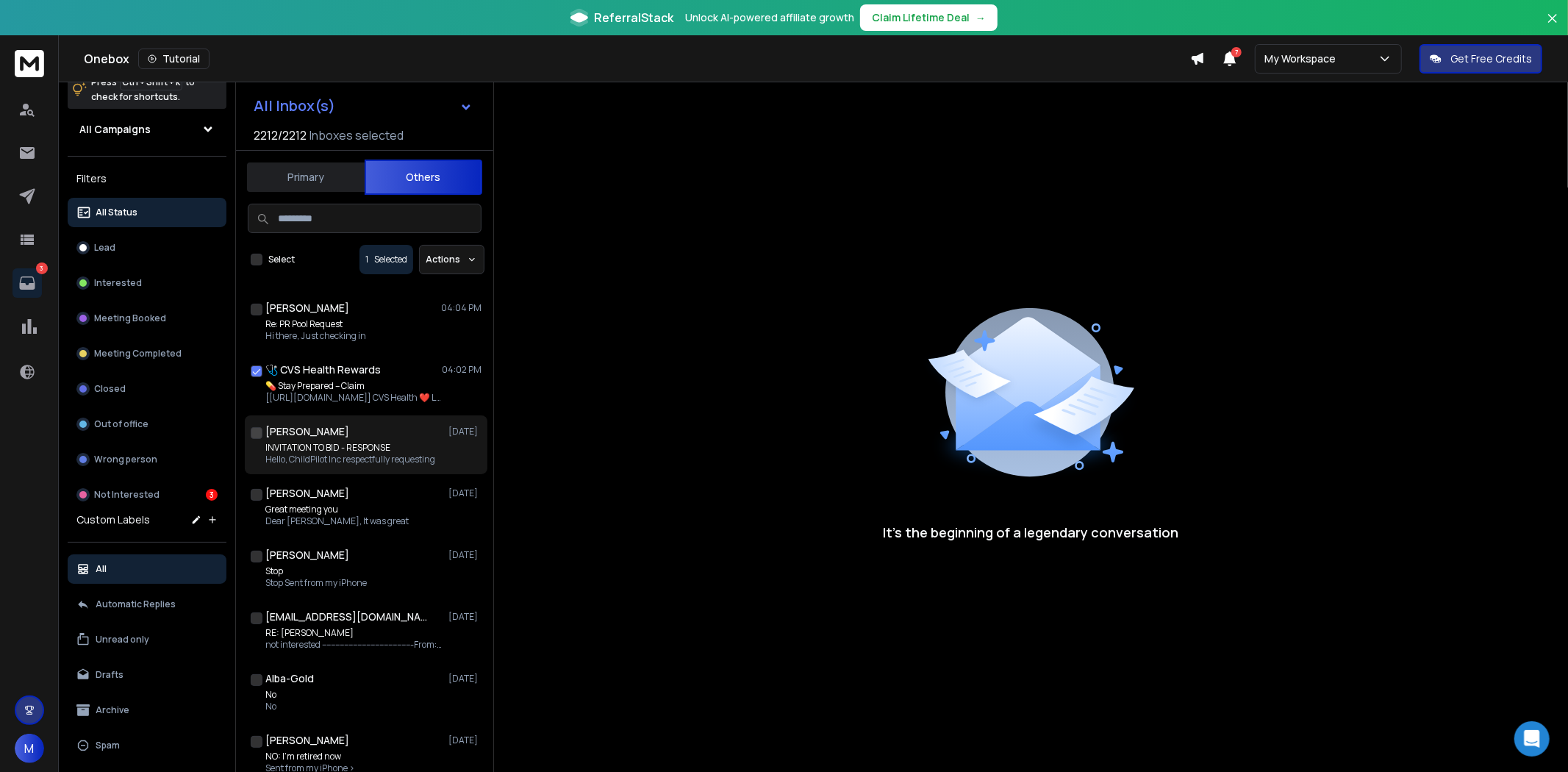
click at [255, 431] on button "button" at bounding box center [256, 433] width 11 height 11
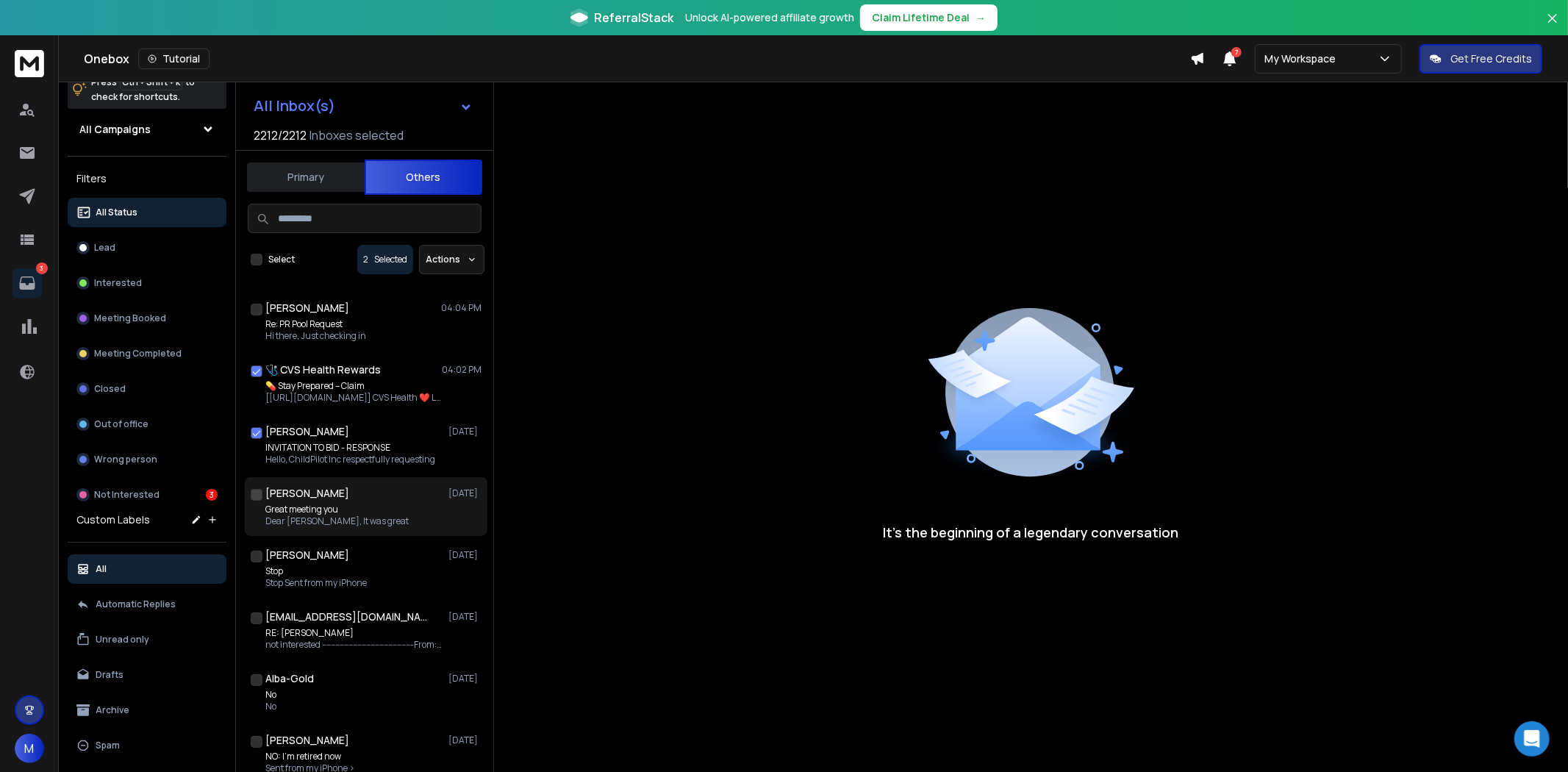
click at [252, 489] on button "button" at bounding box center [256, 494] width 11 height 11
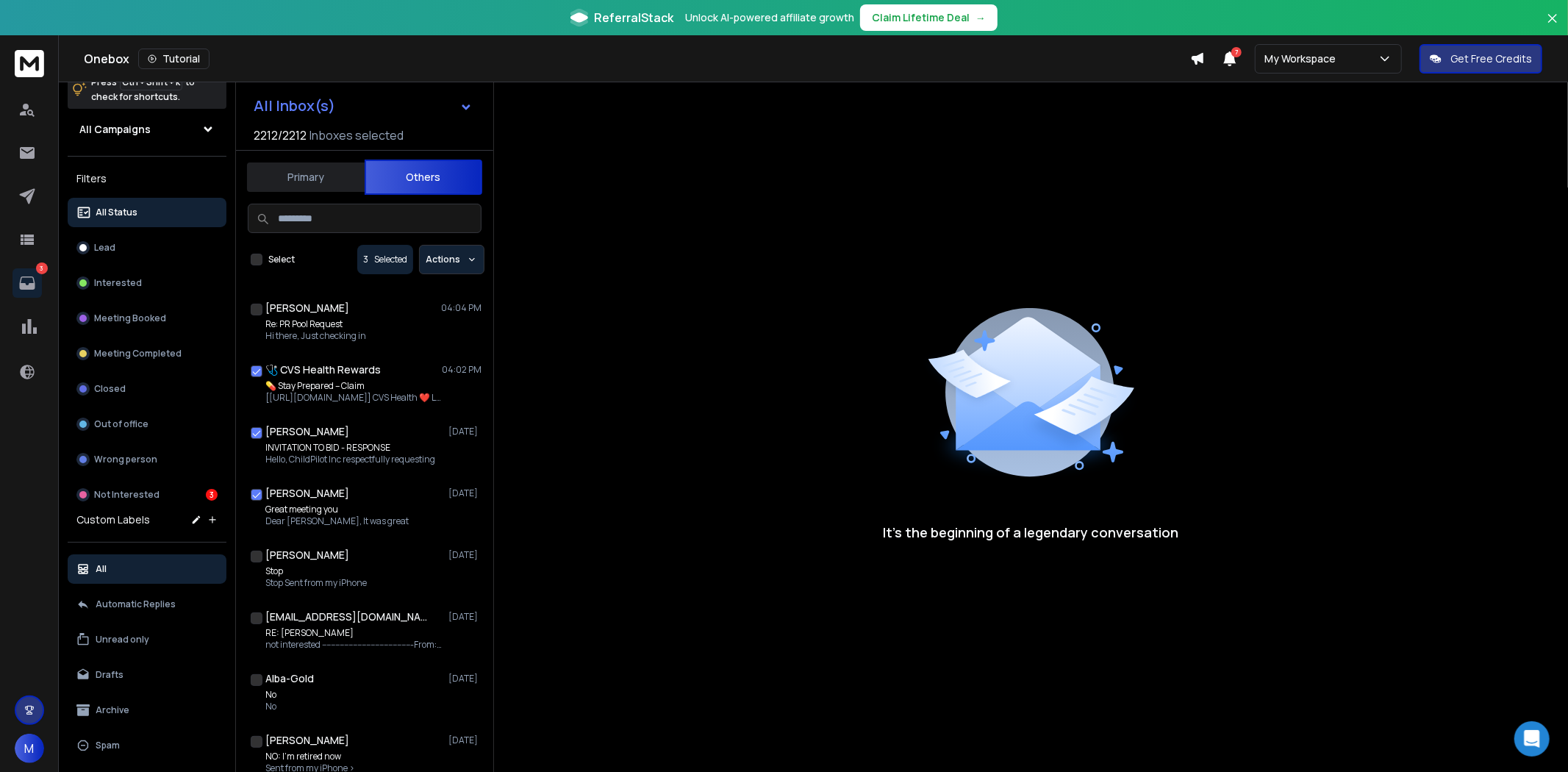
click at [442, 260] on p "Actions" at bounding box center [443, 259] width 34 height 11
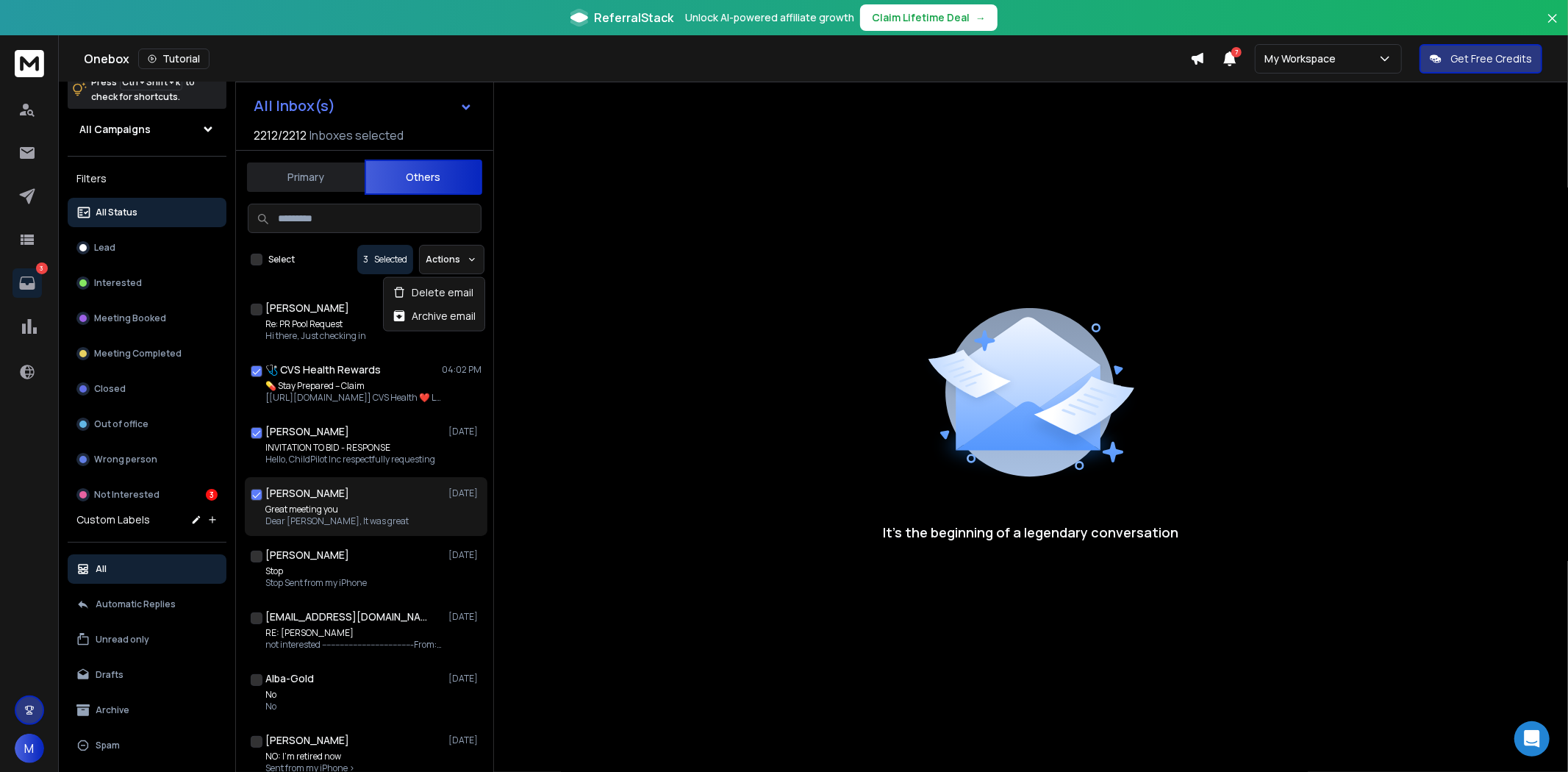
click at [260, 493] on button "button" at bounding box center [256, 494] width 11 height 11
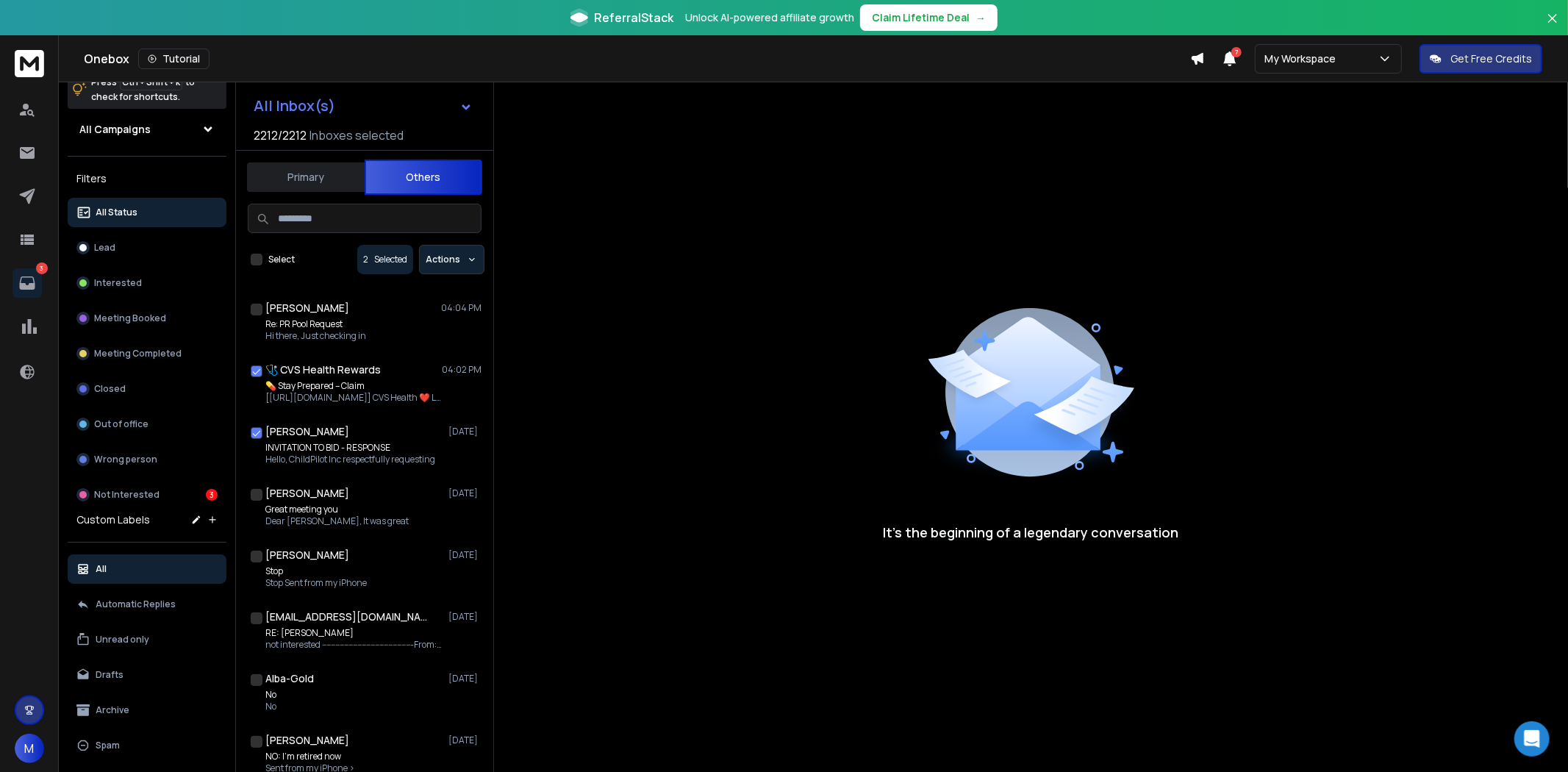
click at [449, 263] on p "Actions" at bounding box center [443, 259] width 34 height 11
click at [452, 290] on div "Delete email" at bounding box center [433, 292] width 81 height 15
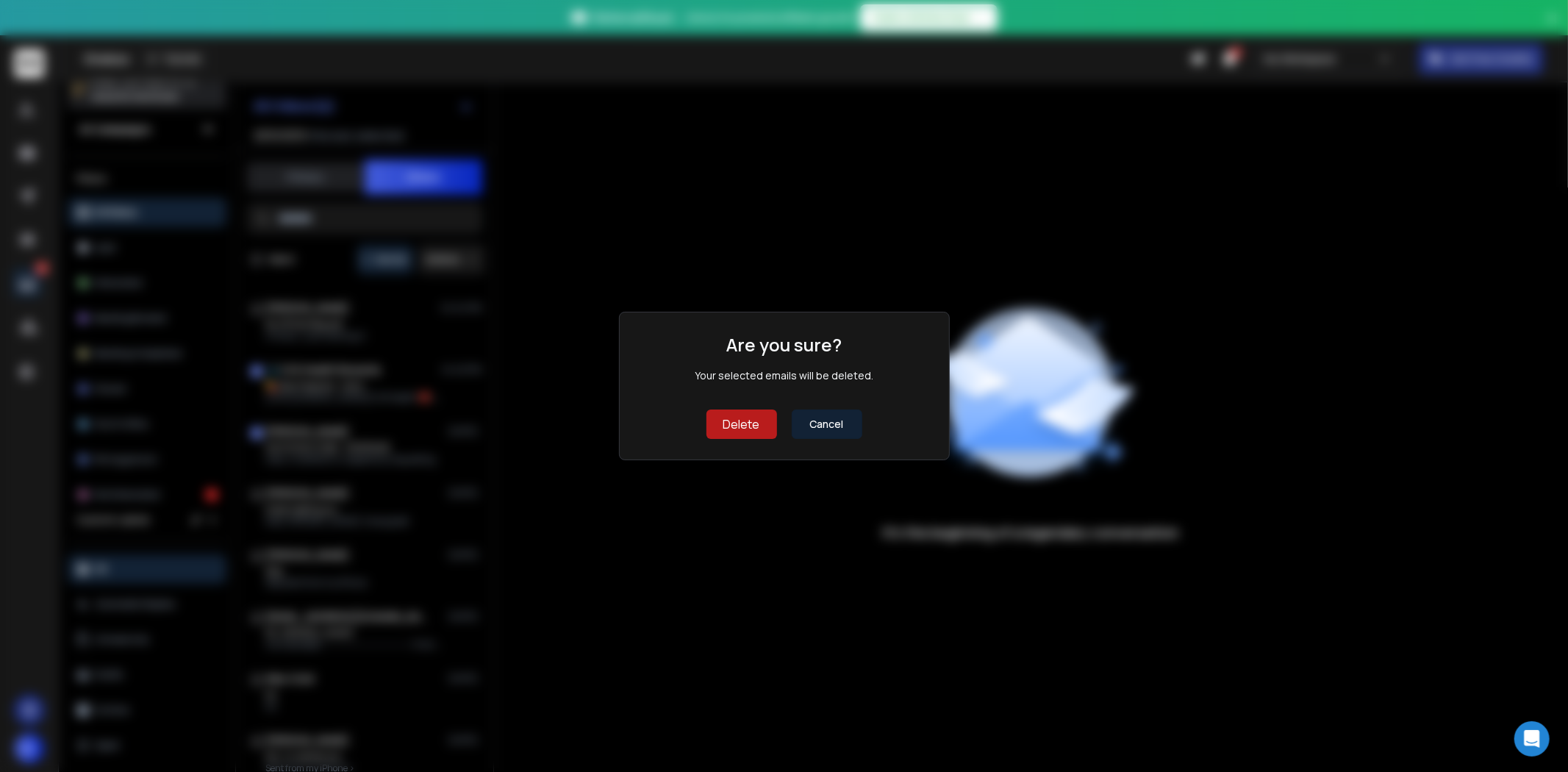
click at [733, 425] on button "Delete" at bounding box center [742, 424] width 70 height 29
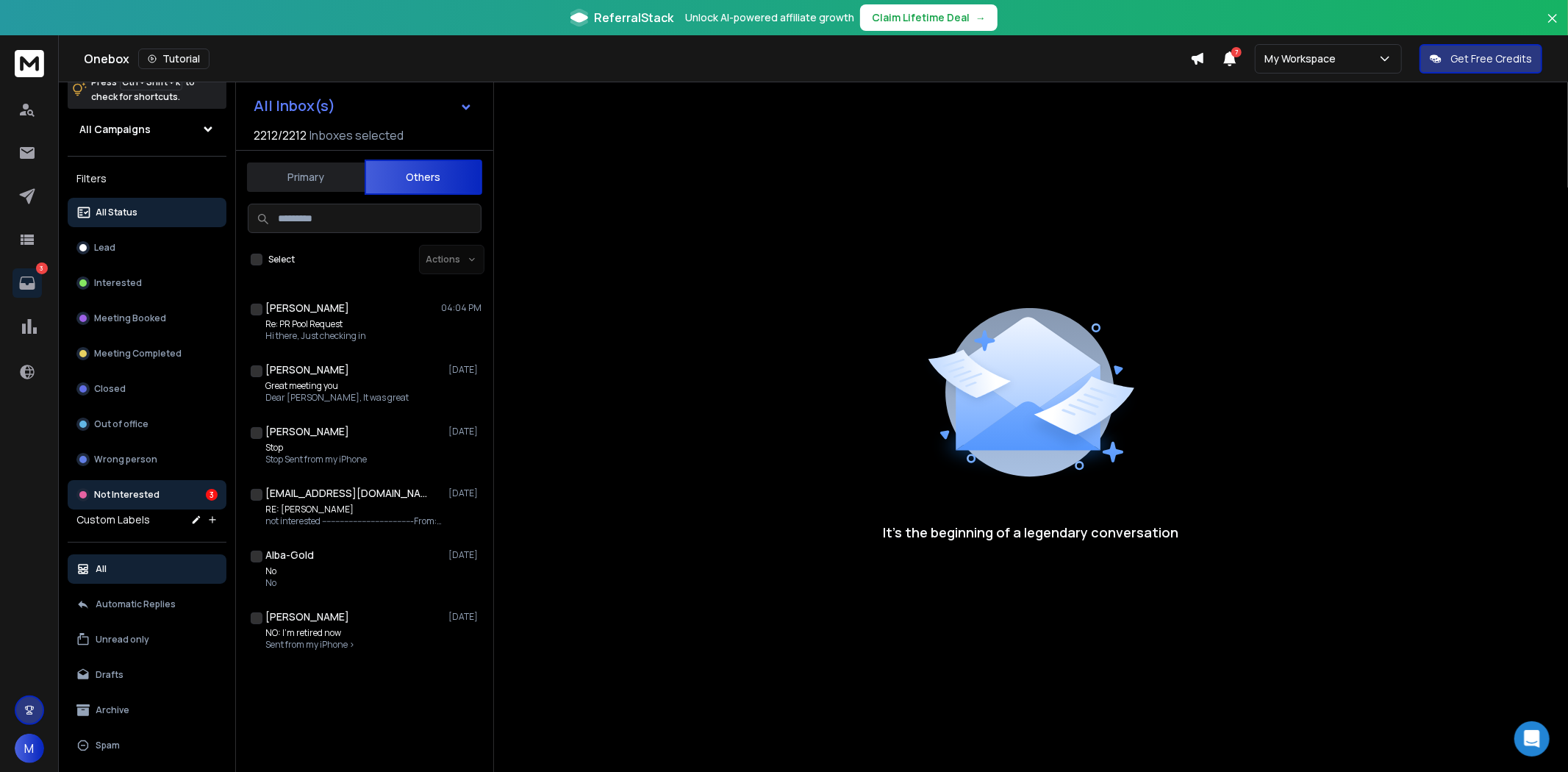
click at [179, 483] on button "Not Interested 3" at bounding box center [147, 495] width 158 height 29
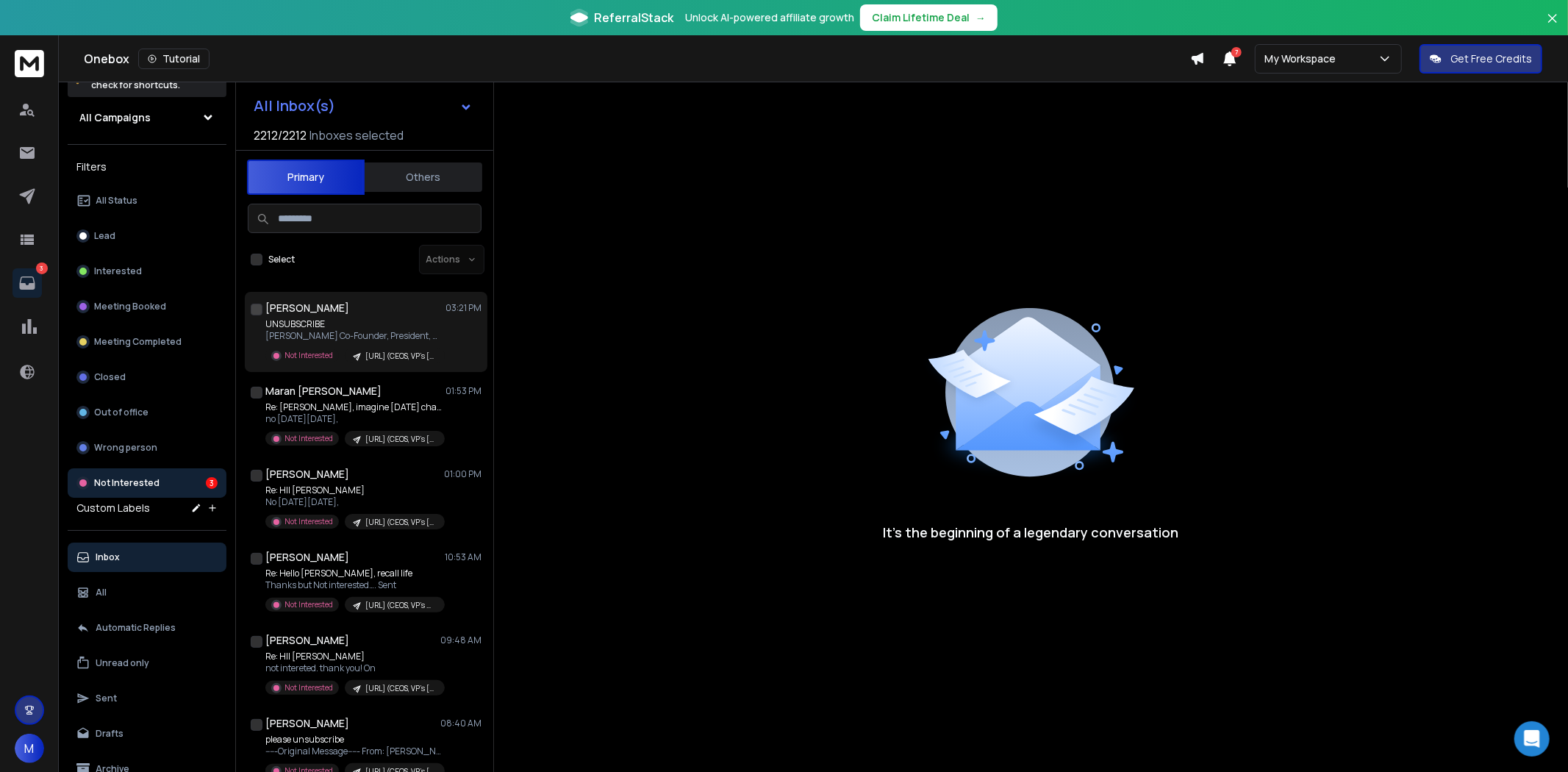
click at [318, 334] on p "[PERSON_NAME] Co-Founder, President, CEO" at bounding box center [354, 336] width 176 height 11
